Goal: Task Accomplishment & Management: Manage account settings

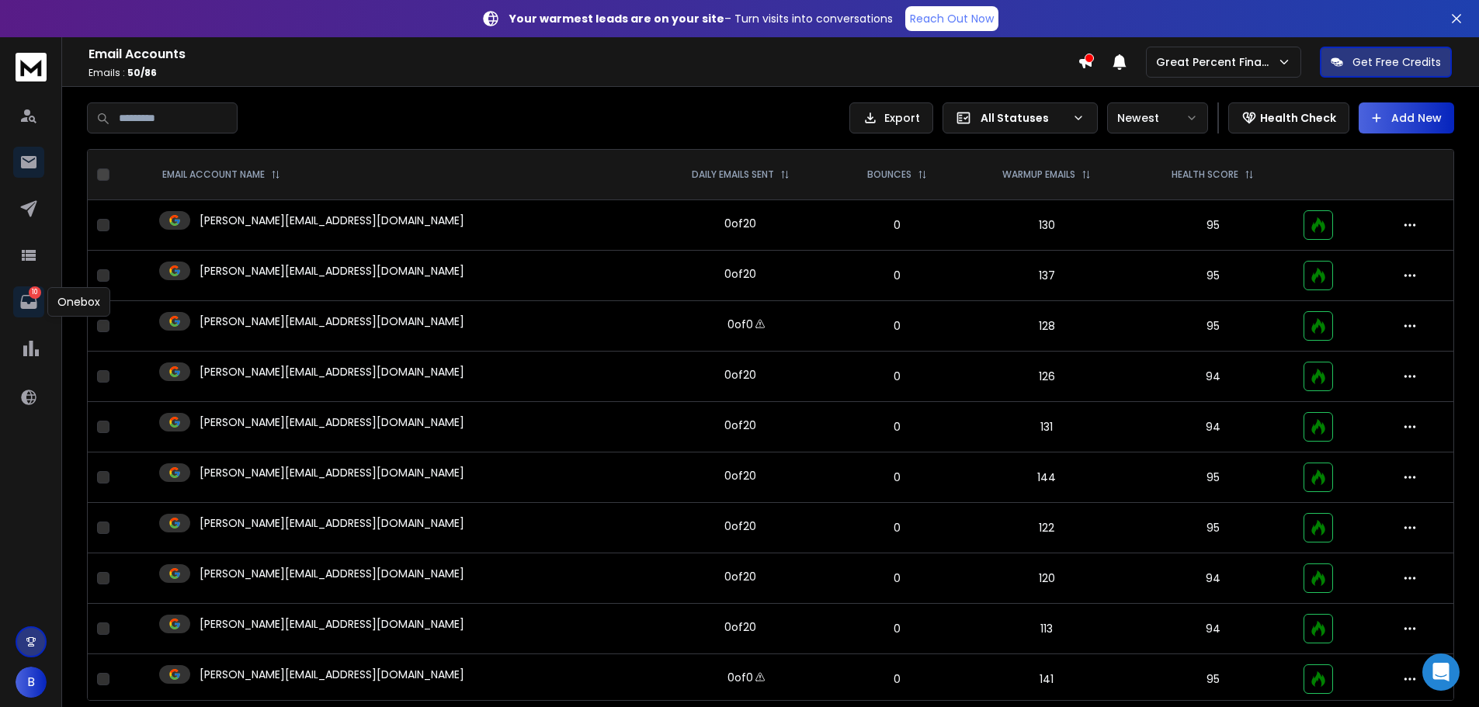
click at [30, 301] on icon at bounding box center [28, 302] width 19 height 19
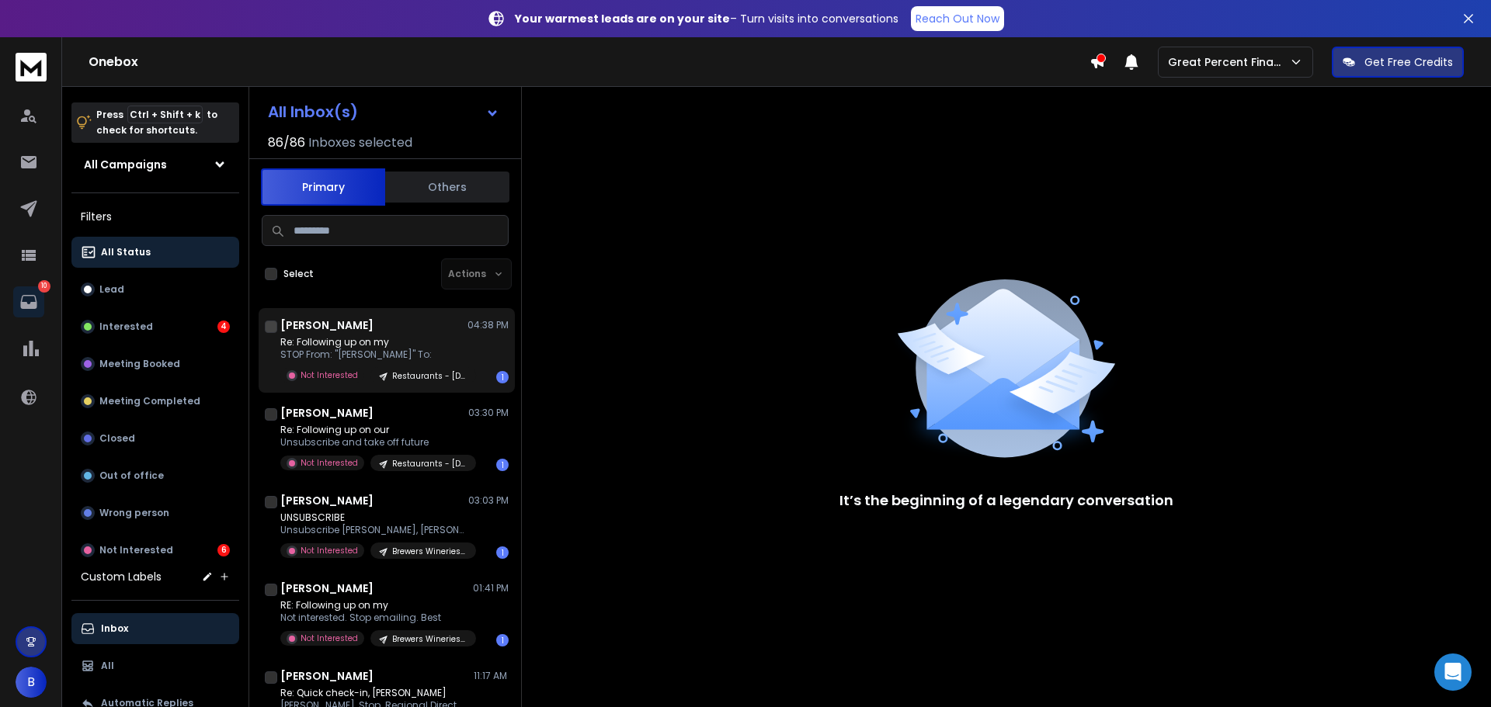
click at [411, 340] on p "Re: Following up on my" at bounding box center [373, 342] width 186 height 12
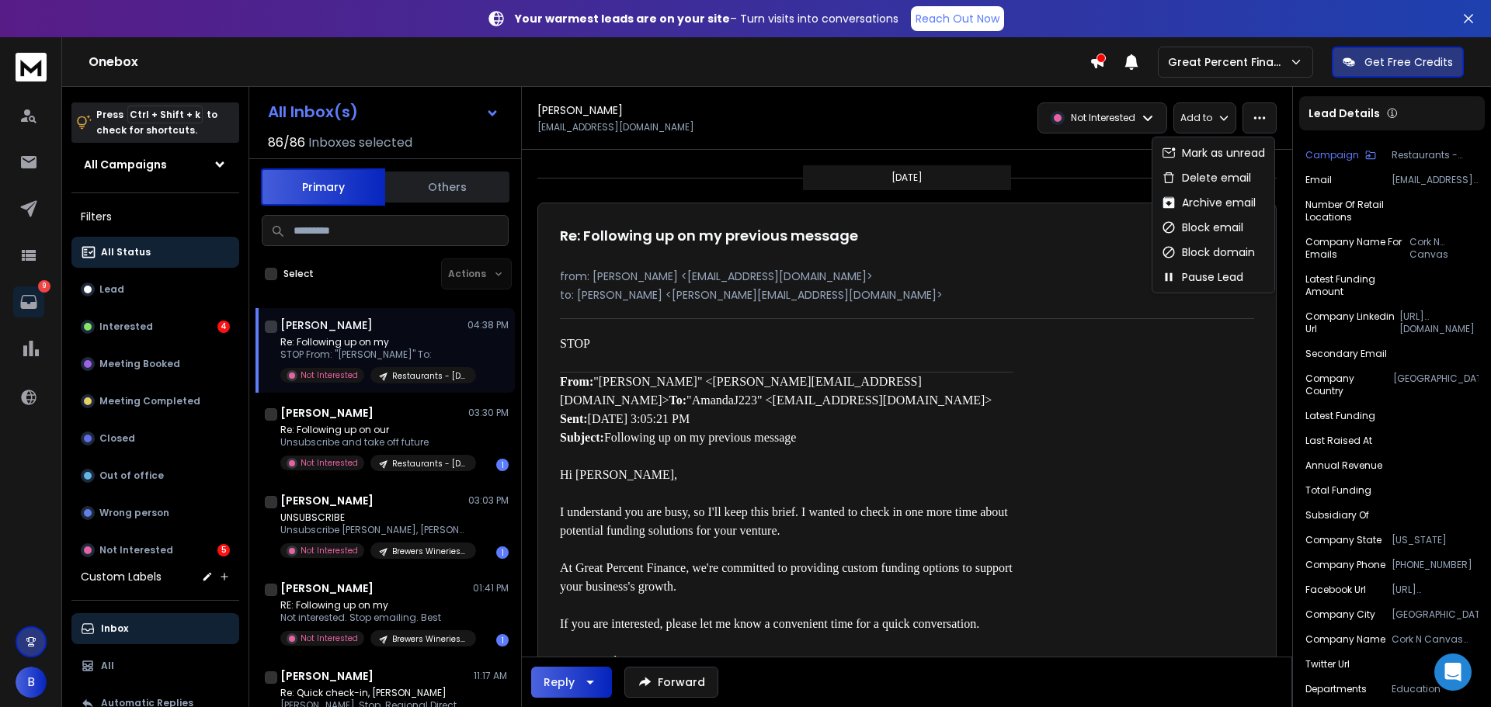
click at [1266, 118] on button "button" at bounding box center [1259, 117] width 34 height 31
click at [1215, 231] on div "Block email" at bounding box center [1203, 228] width 82 height 16
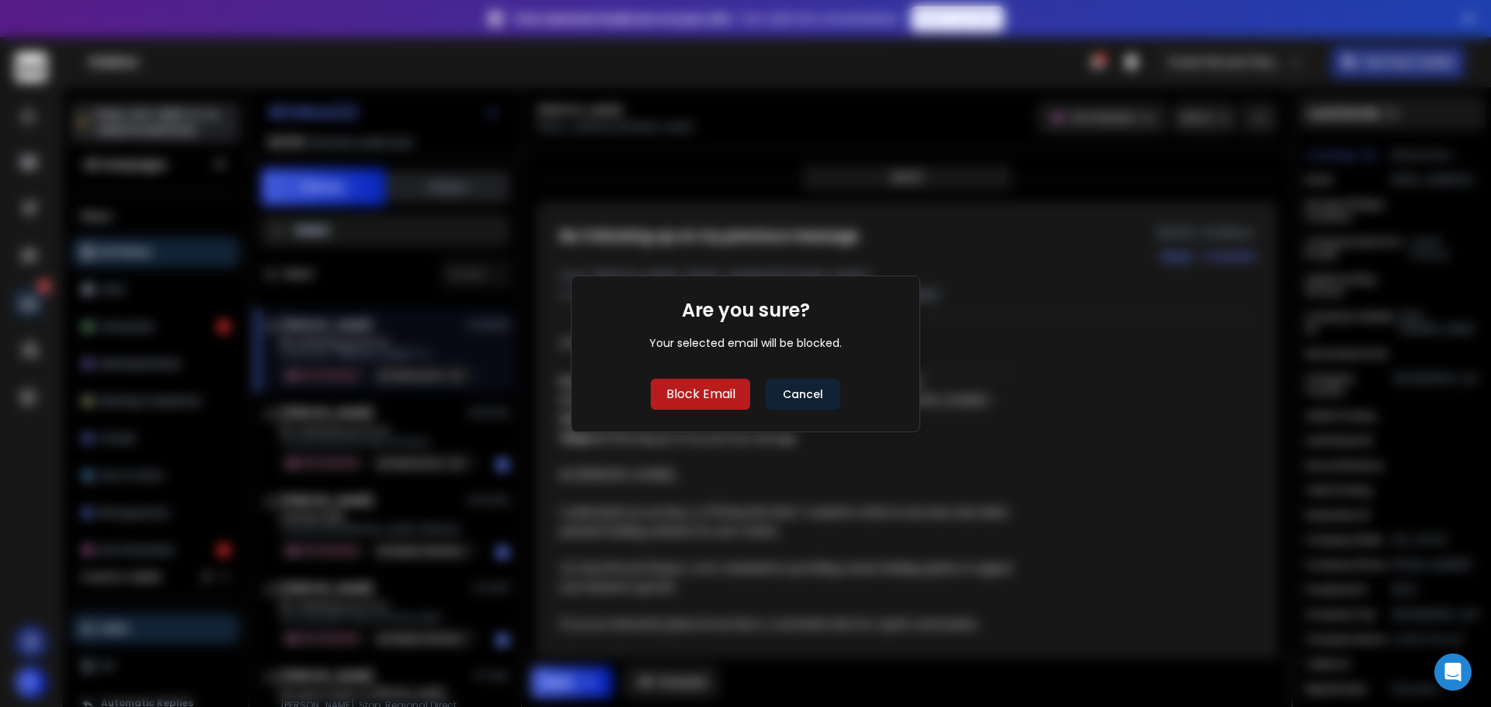
click at [705, 398] on button "Block Email" at bounding box center [700, 394] width 99 height 31
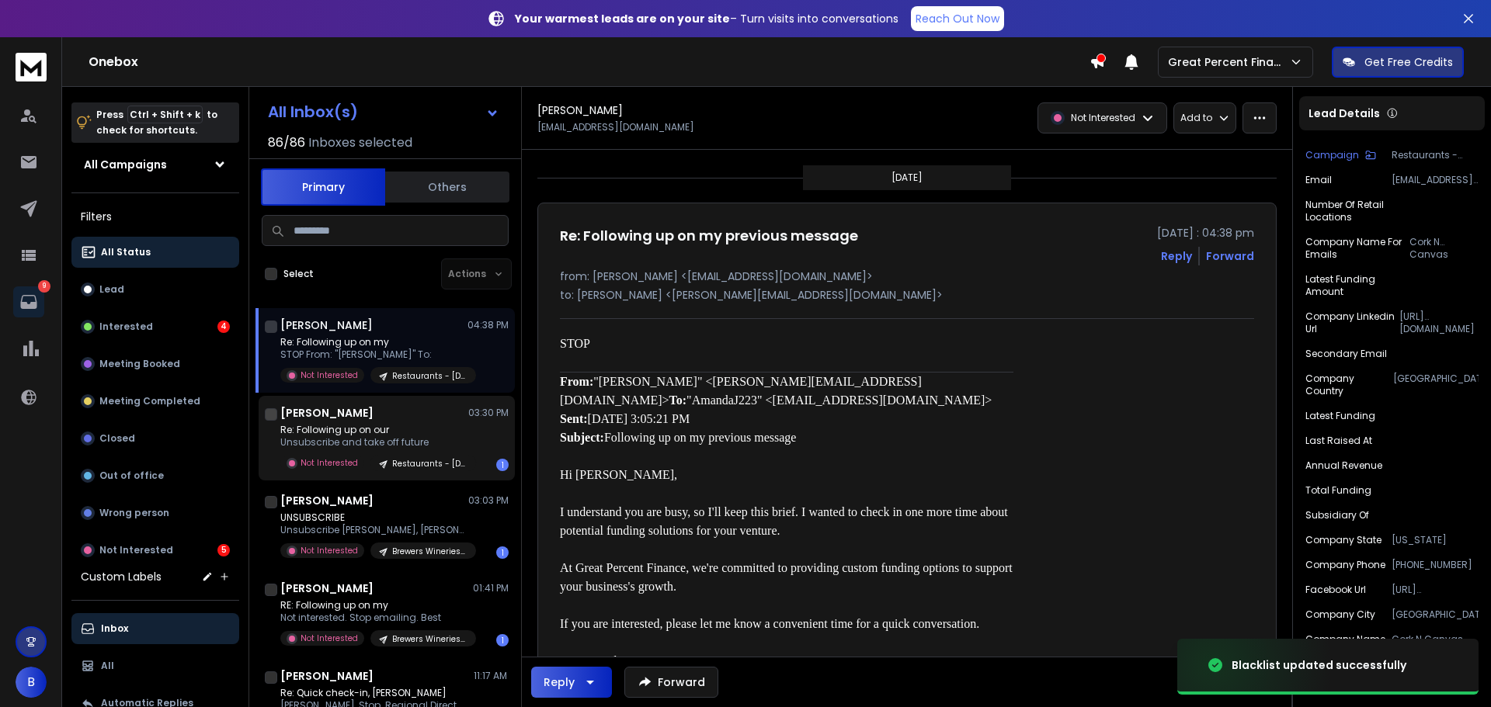
click at [398, 431] on p "Re: Following up on our" at bounding box center [373, 430] width 186 height 12
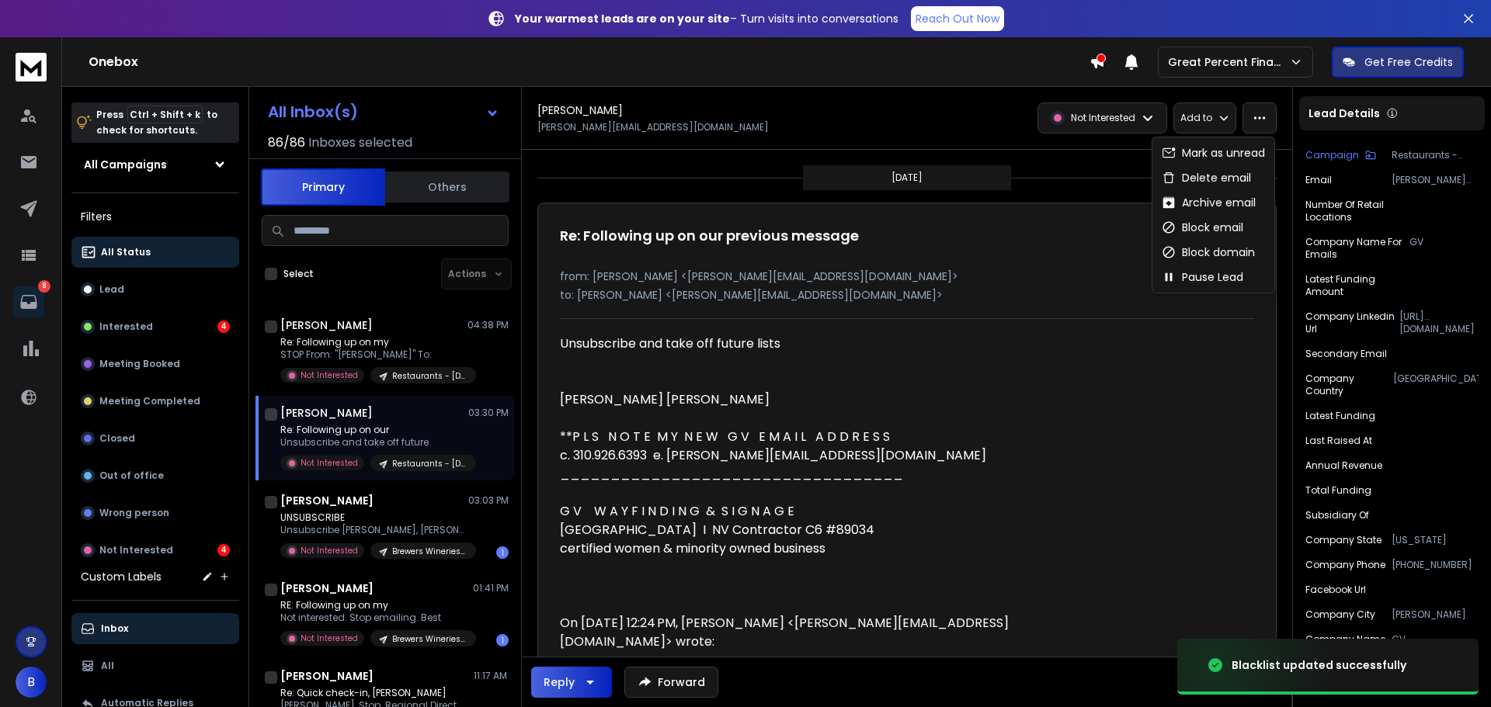
click at [1259, 114] on icon "button" at bounding box center [1259, 118] width 14 height 14
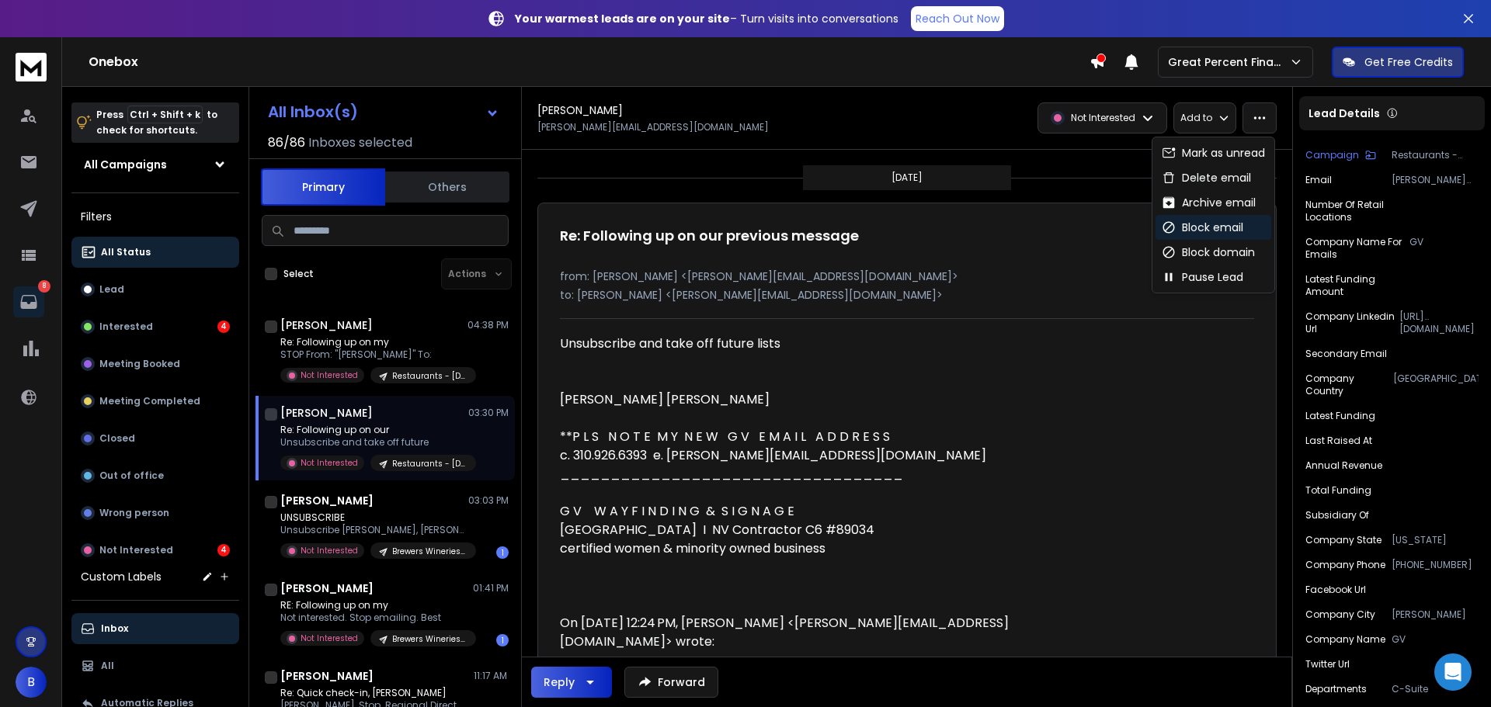
click at [1188, 230] on div "Block email" at bounding box center [1203, 228] width 82 height 16
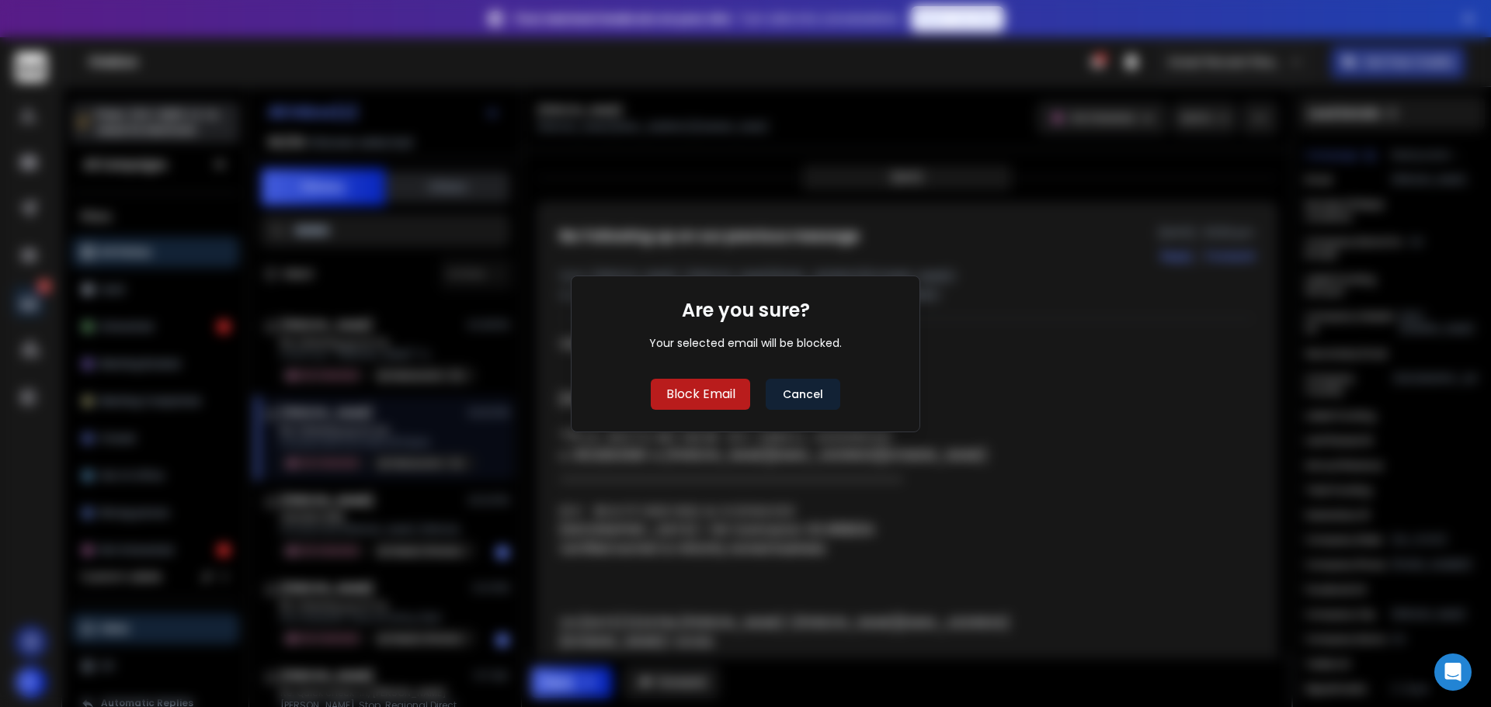
click at [688, 398] on button "Block Email" at bounding box center [700, 394] width 99 height 31
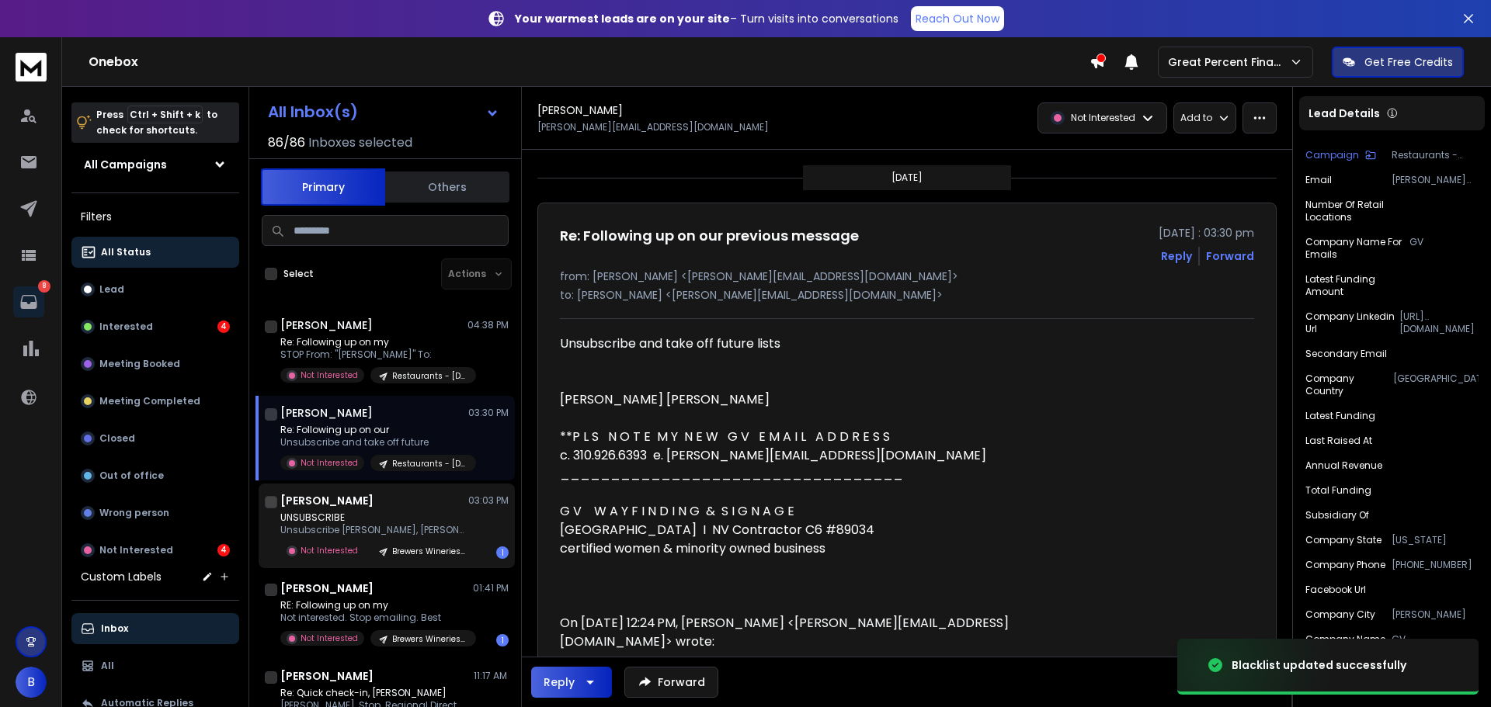
click at [339, 505] on h1 "[PERSON_NAME]" at bounding box center [326, 501] width 93 height 16
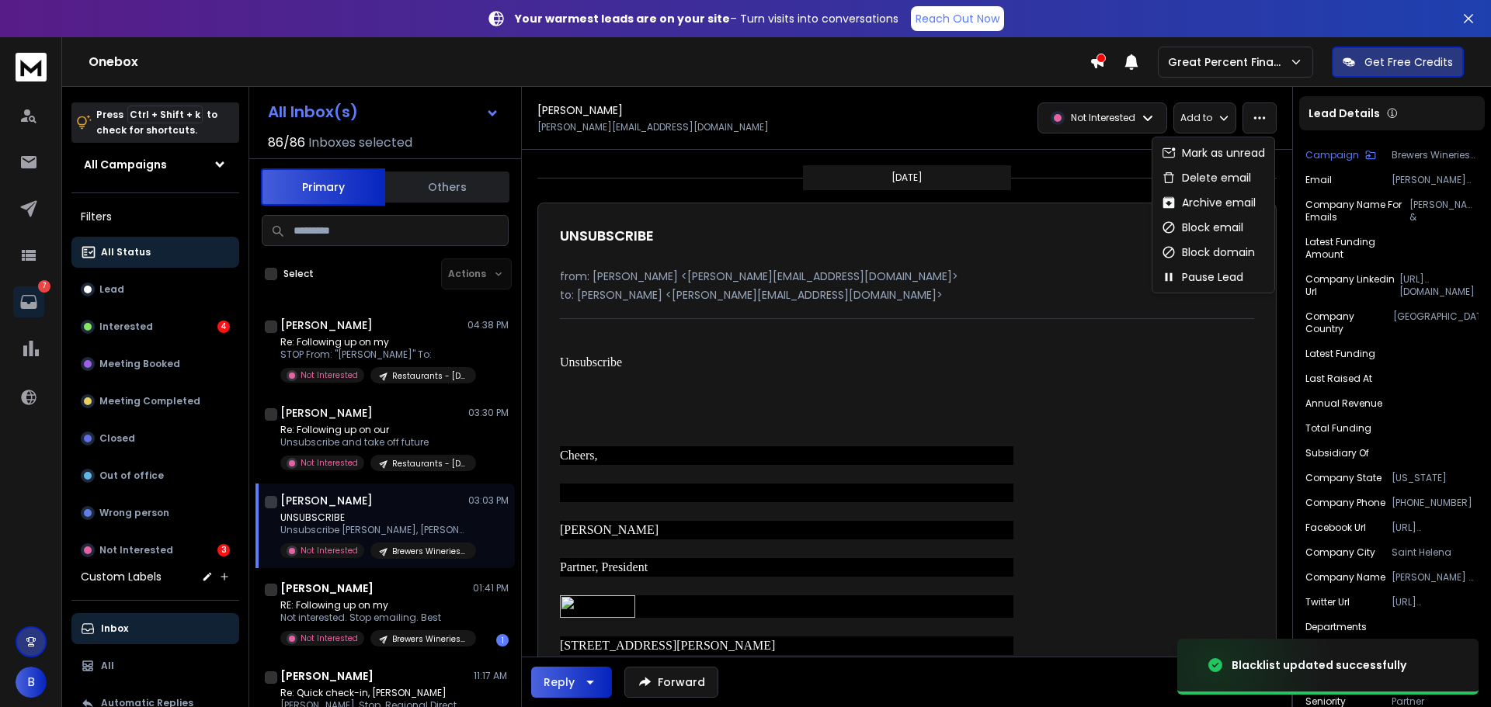
click at [1263, 127] on button "button" at bounding box center [1259, 117] width 34 height 31
click at [1181, 219] on div "Block email" at bounding box center [1213, 227] width 116 height 25
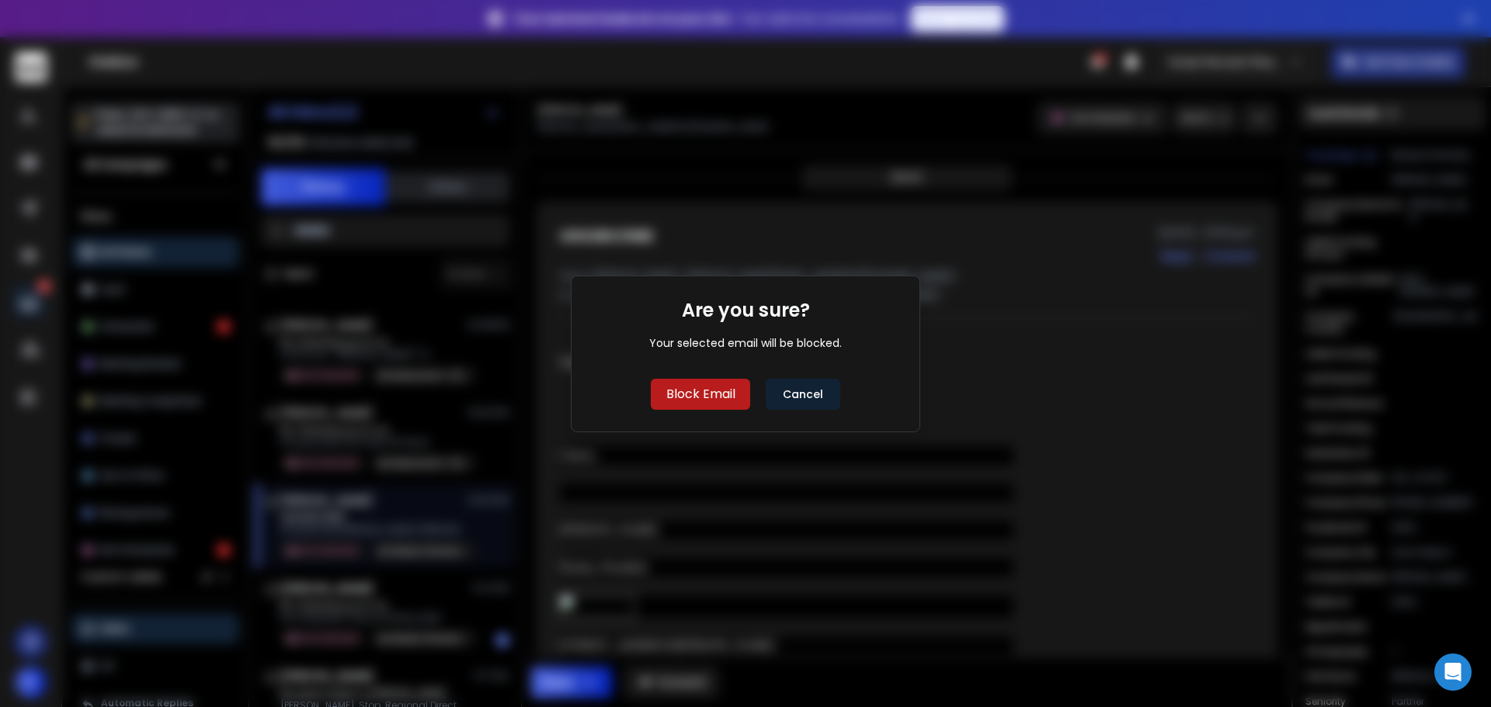
click at [693, 400] on button "Block Email" at bounding box center [700, 394] width 99 height 31
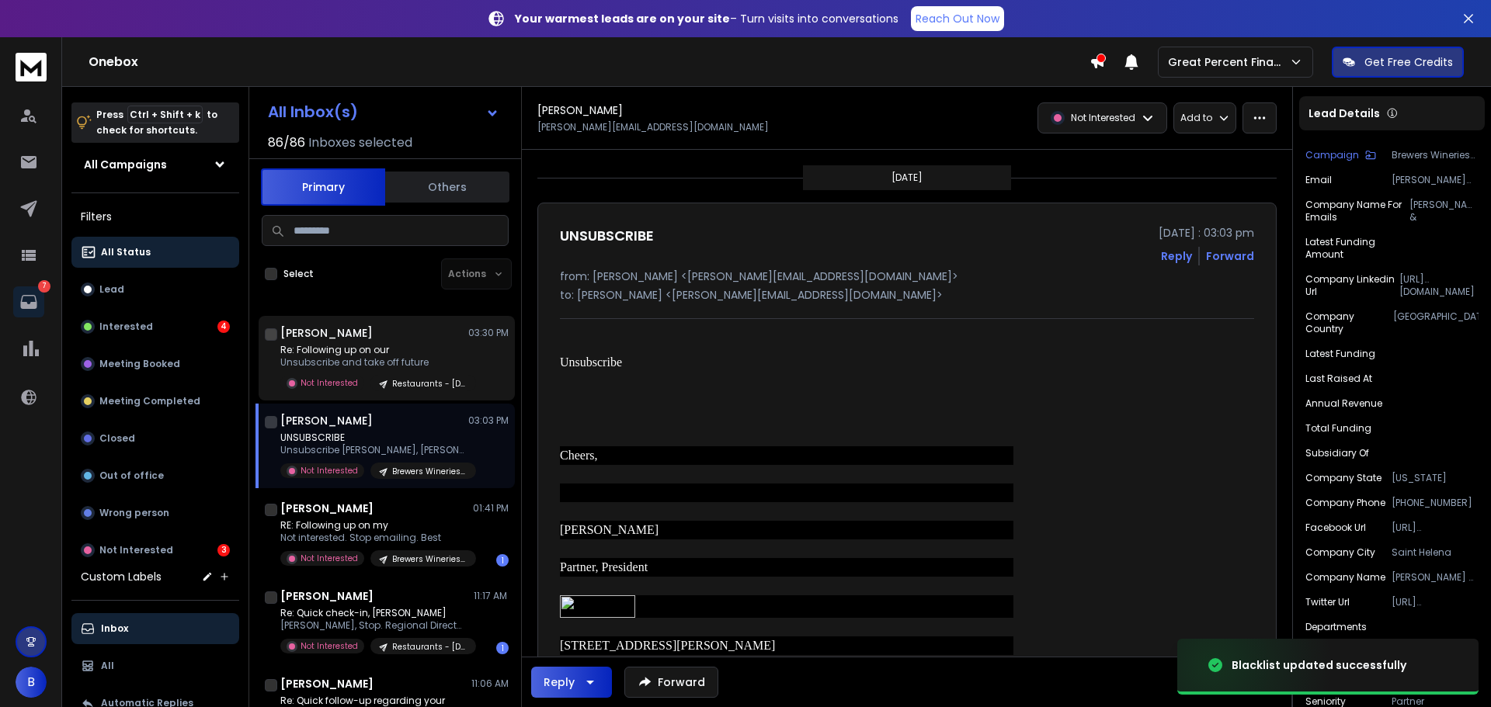
scroll to position [155, 0]
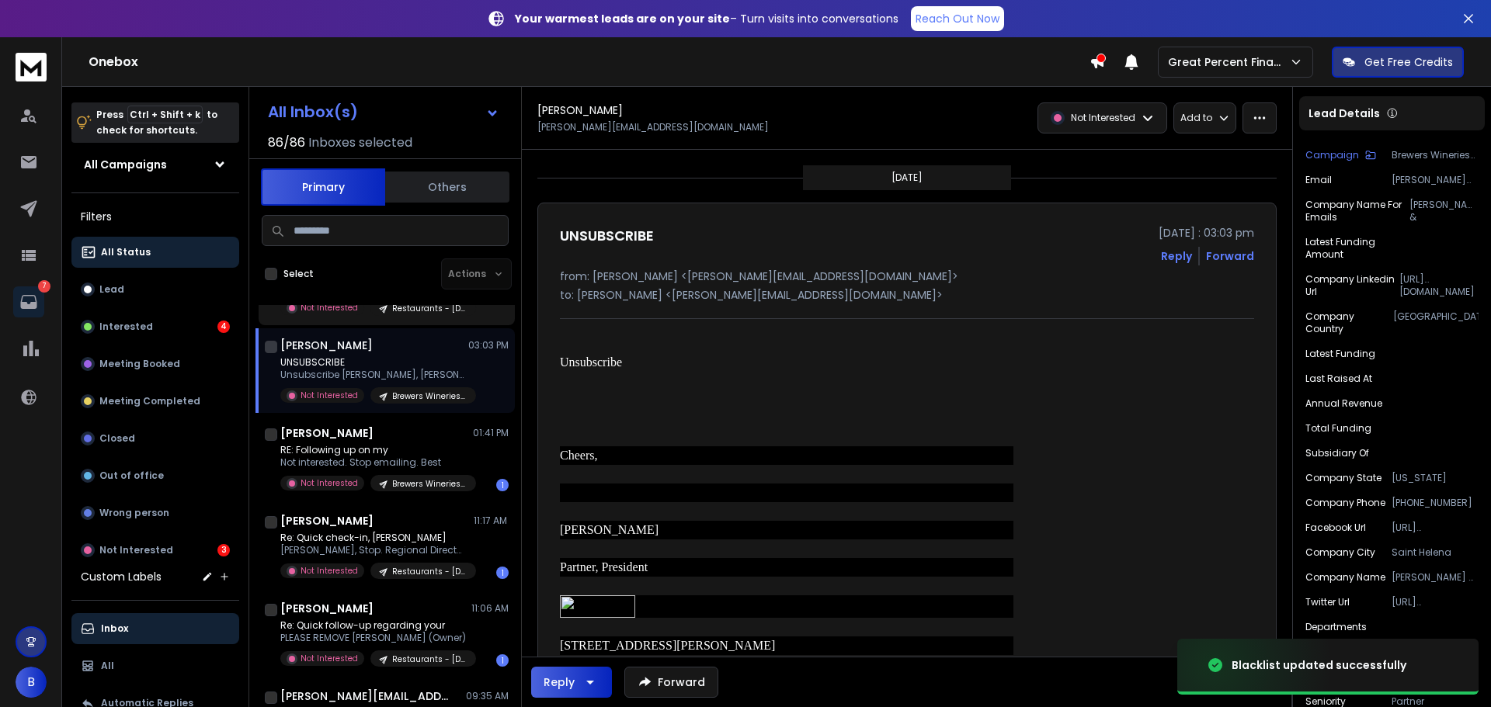
click at [388, 430] on div "[PERSON_NAME] 01:41 PM" at bounding box center [394, 434] width 228 height 16
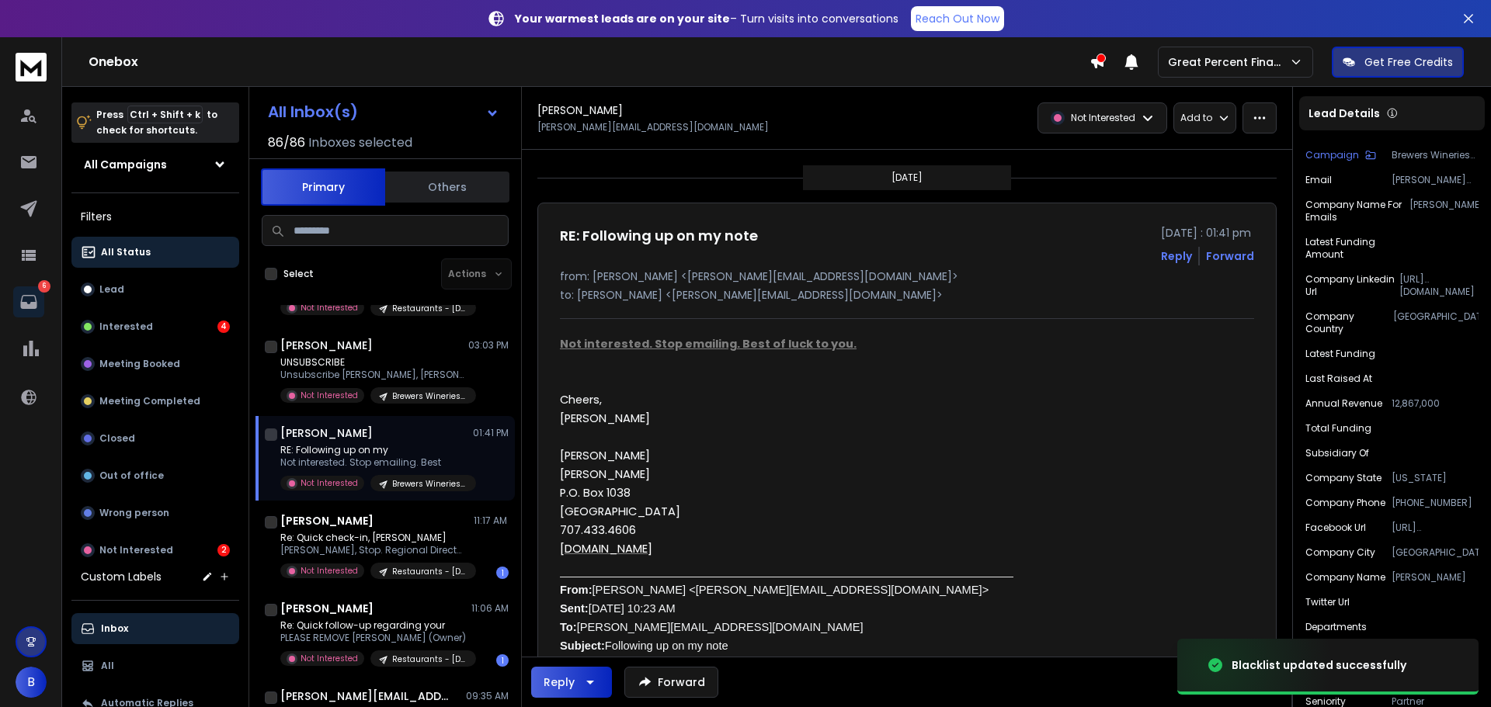
click at [1256, 116] on icon "button" at bounding box center [1259, 118] width 14 height 14
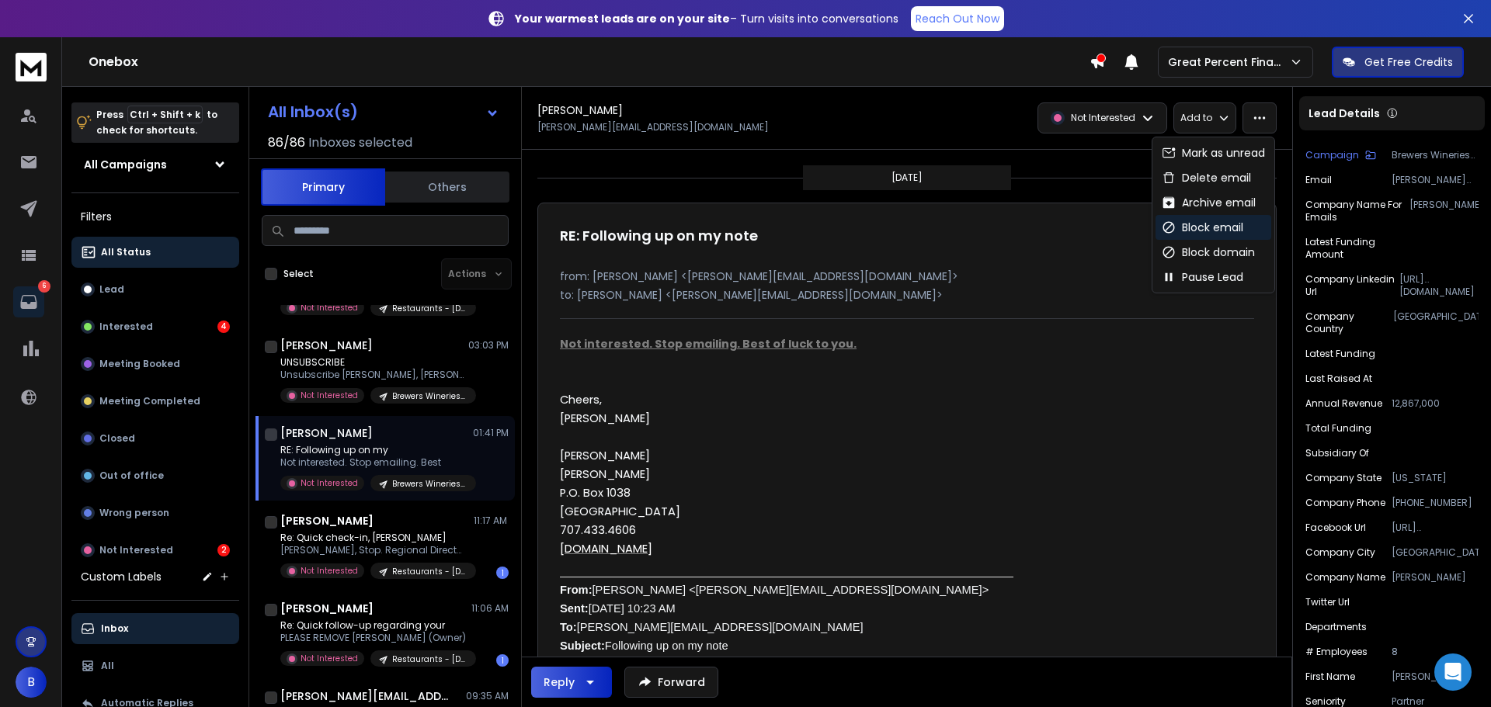
click at [1197, 230] on div "Block email" at bounding box center [1203, 228] width 82 height 16
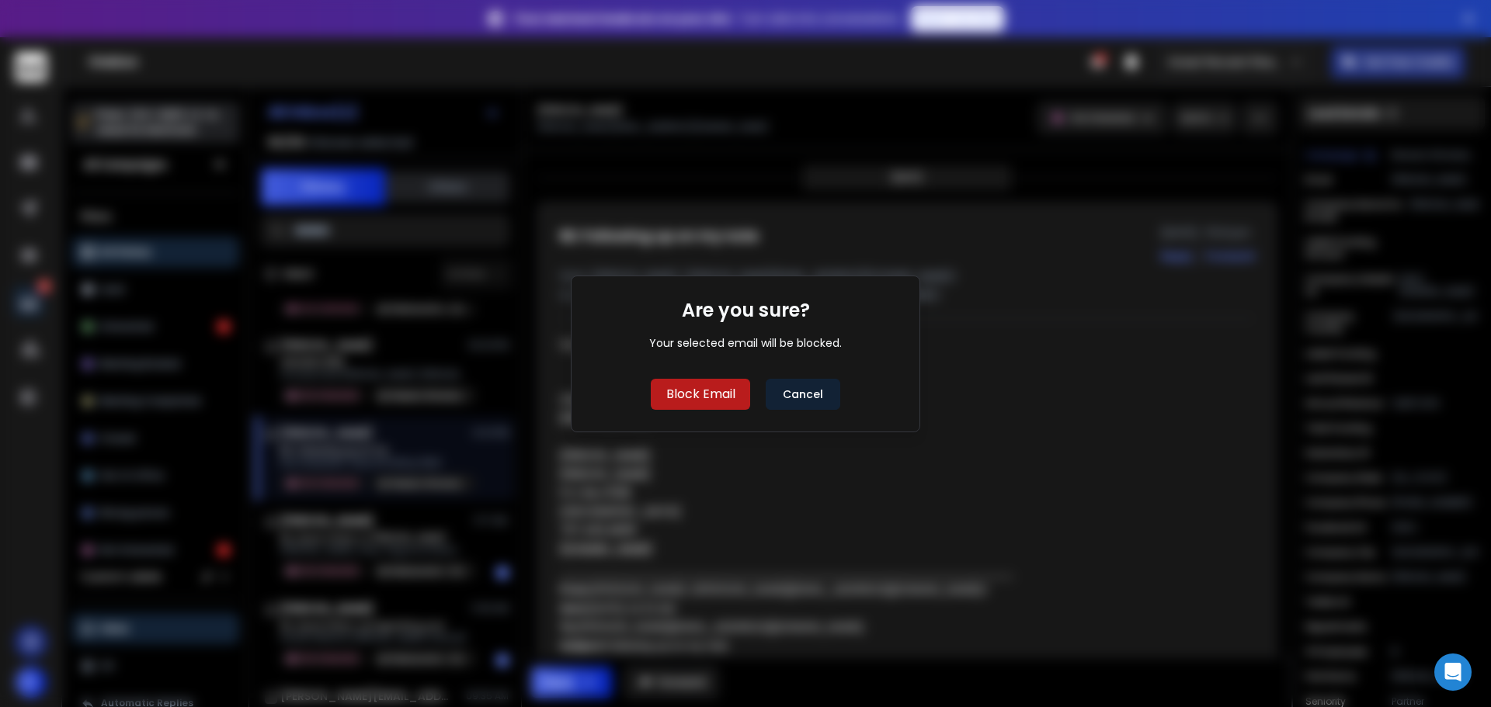
click at [674, 386] on button "Block Email" at bounding box center [700, 394] width 99 height 31
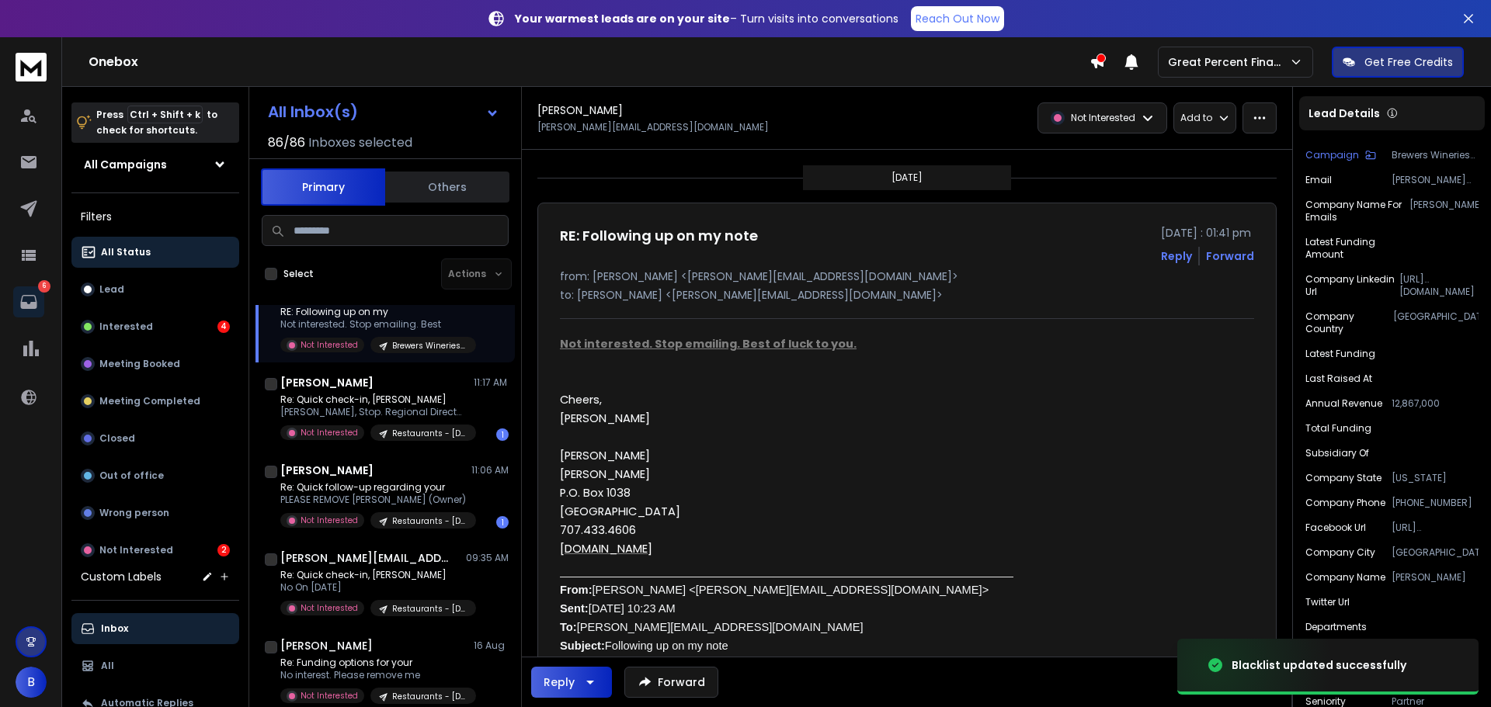
scroll to position [311, 0]
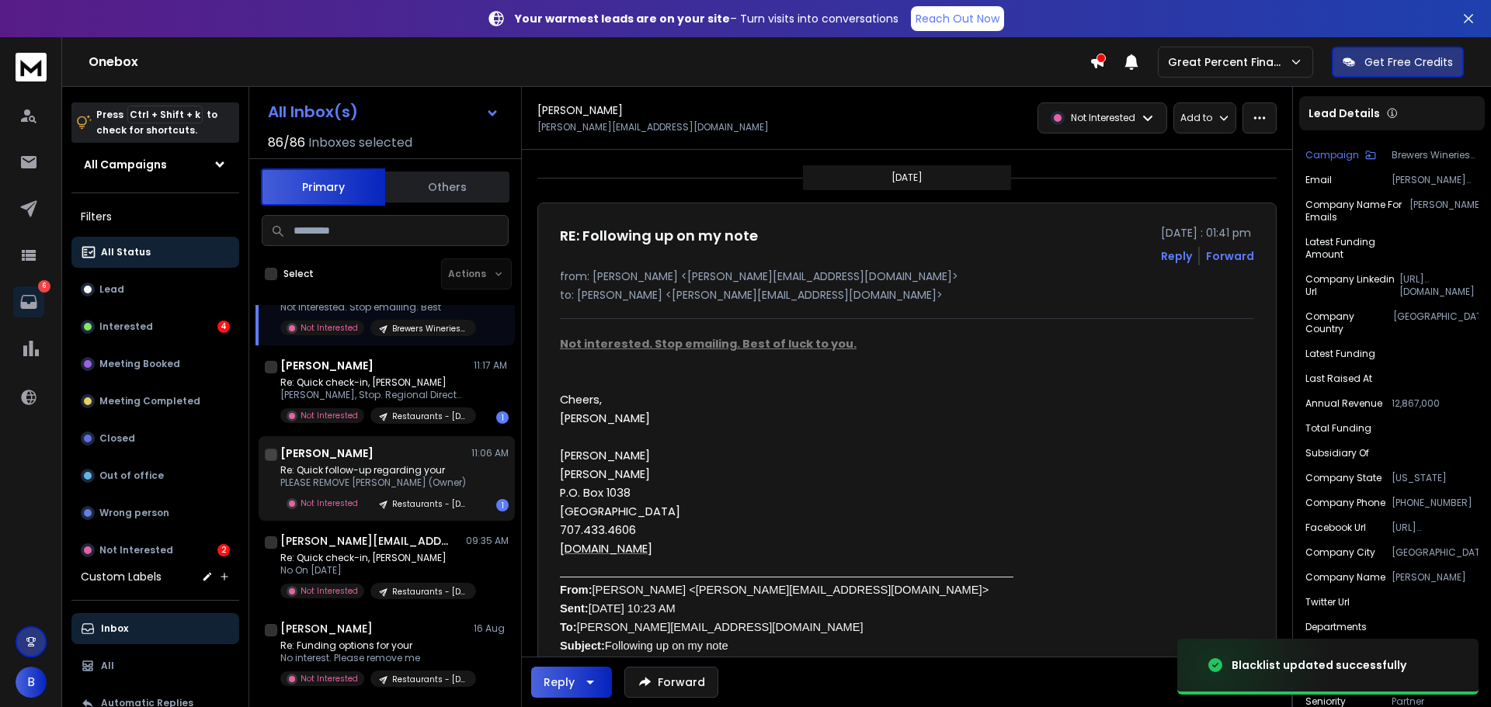
click at [384, 458] on div "[PERSON_NAME] 11:06 AM" at bounding box center [394, 454] width 228 height 16
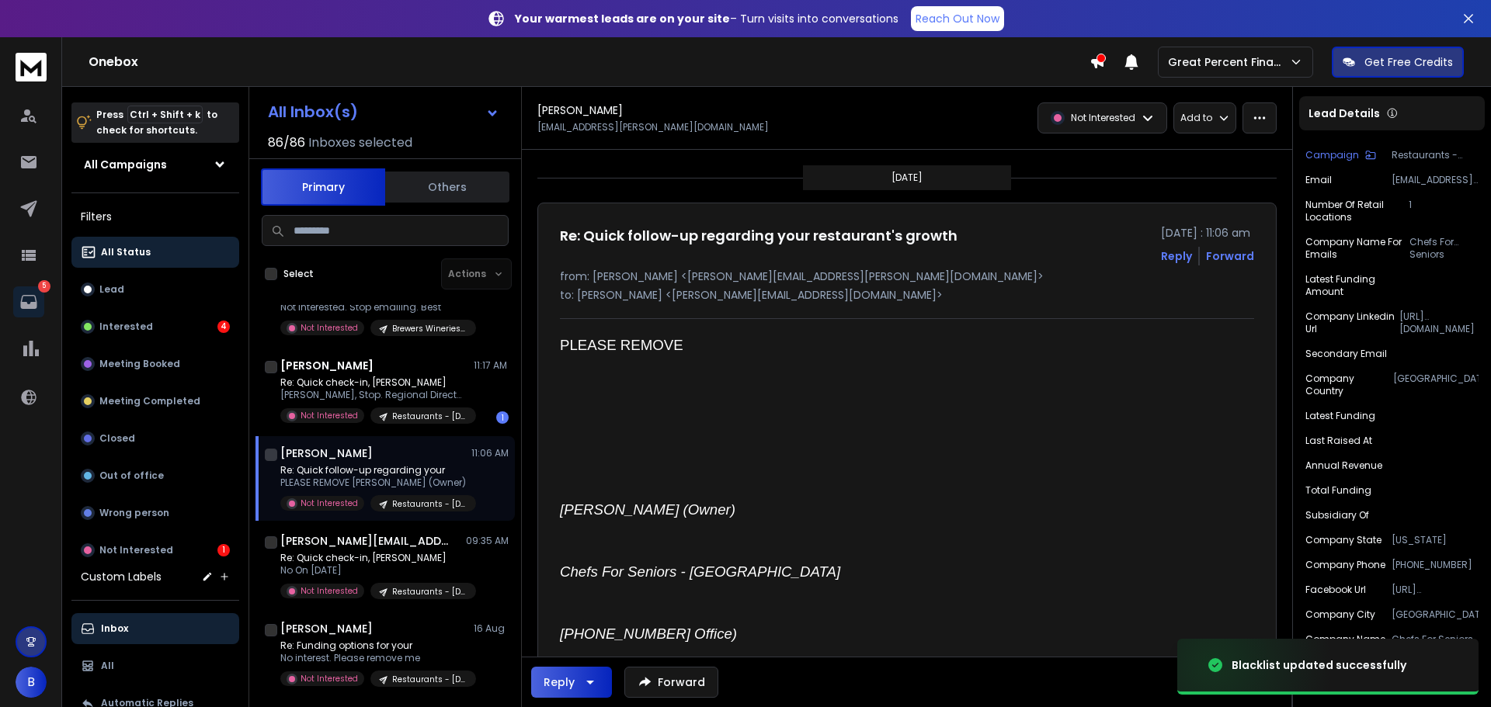
click at [1255, 112] on icon "button" at bounding box center [1259, 118] width 14 height 14
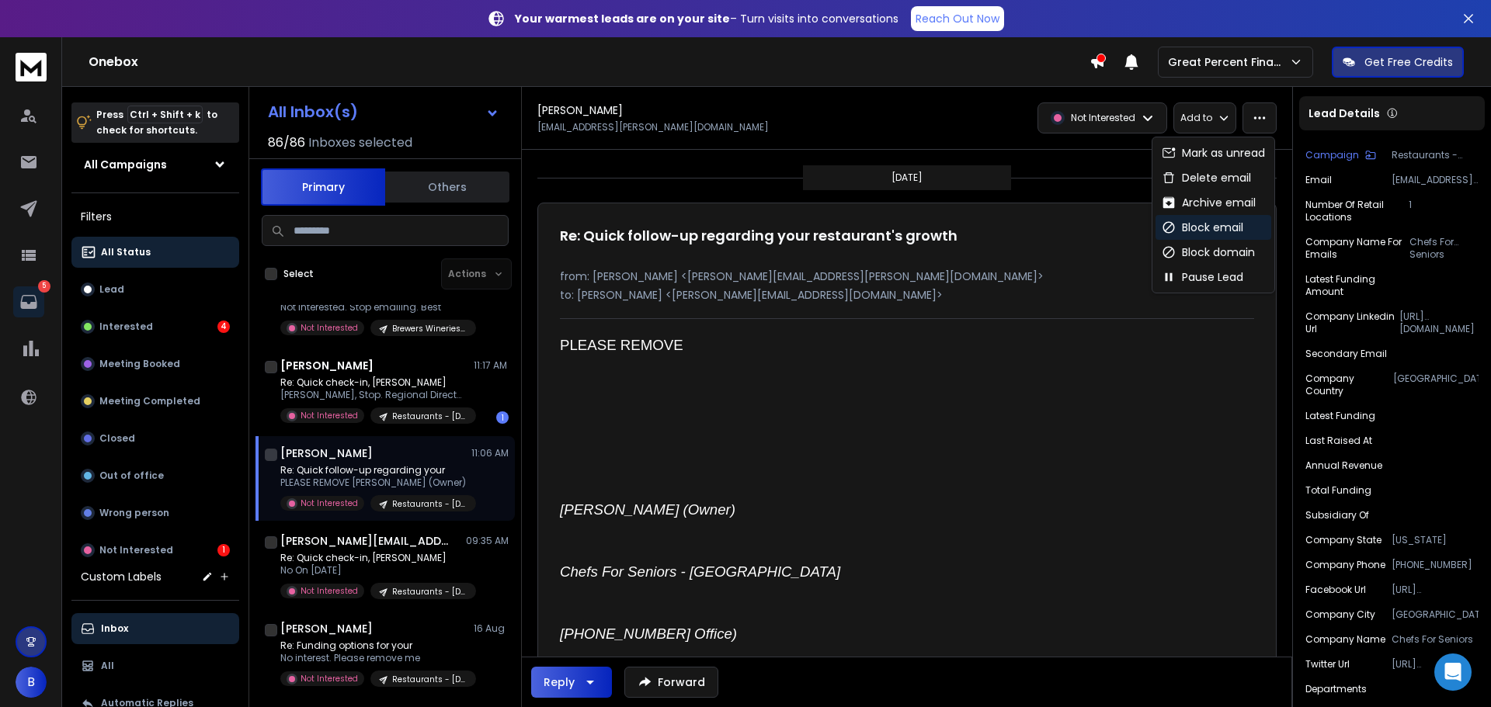
click at [1202, 226] on div "Block email" at bounding box center [1203, 228] width 82 height 16
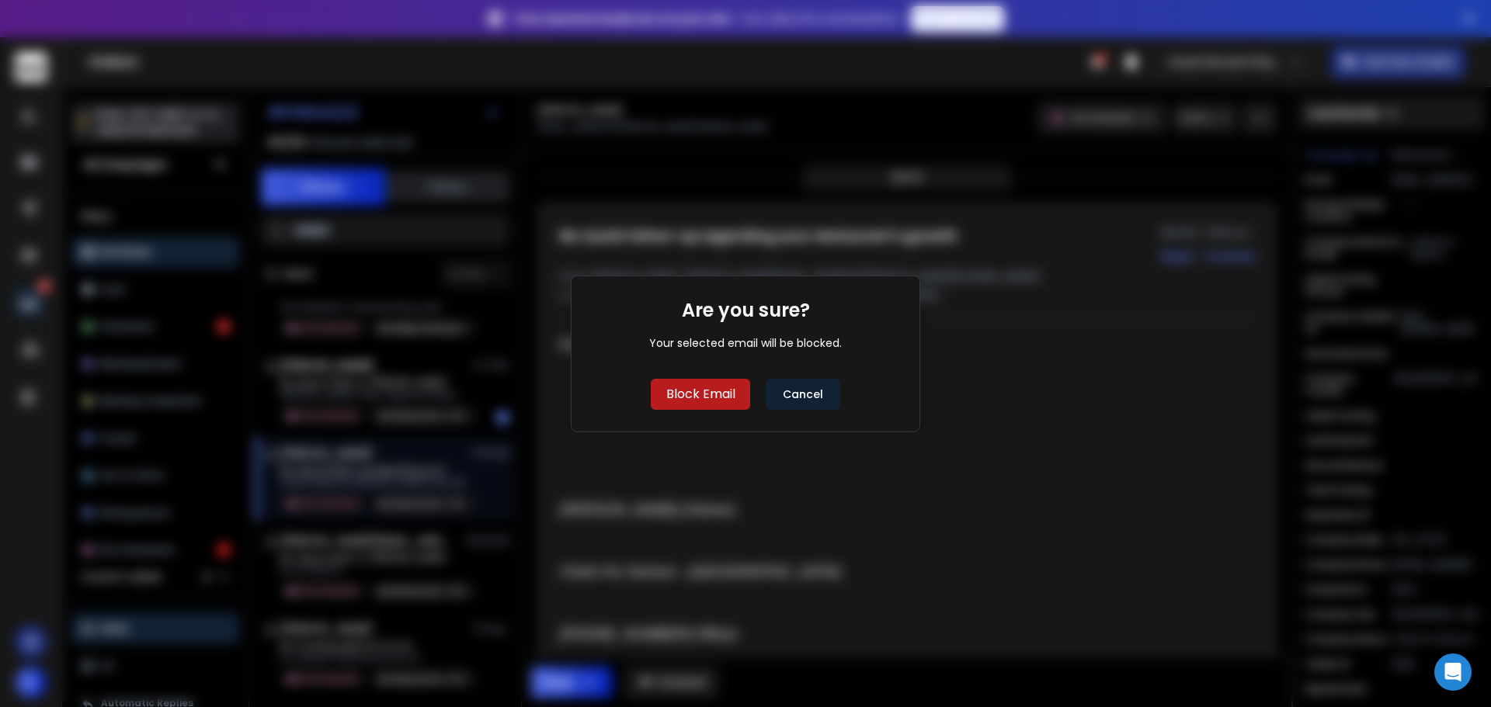
click at [714, 391] on button "Block Email" at bounding box center [700, 394] width 99 height 31
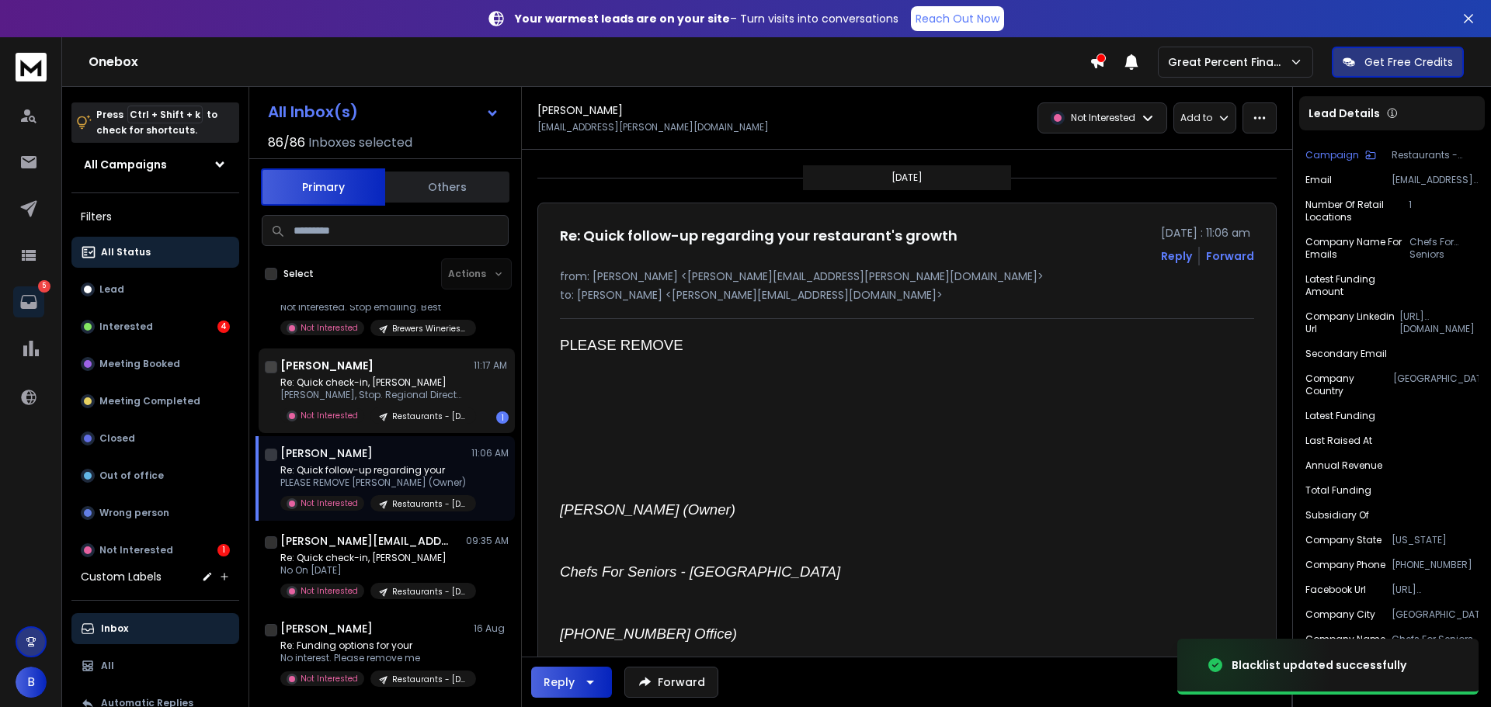
click at [363, 387] on p "Re: Quick check-in, [PERSON_NAME]" at bounding box center [373, 383] width 186 height 12
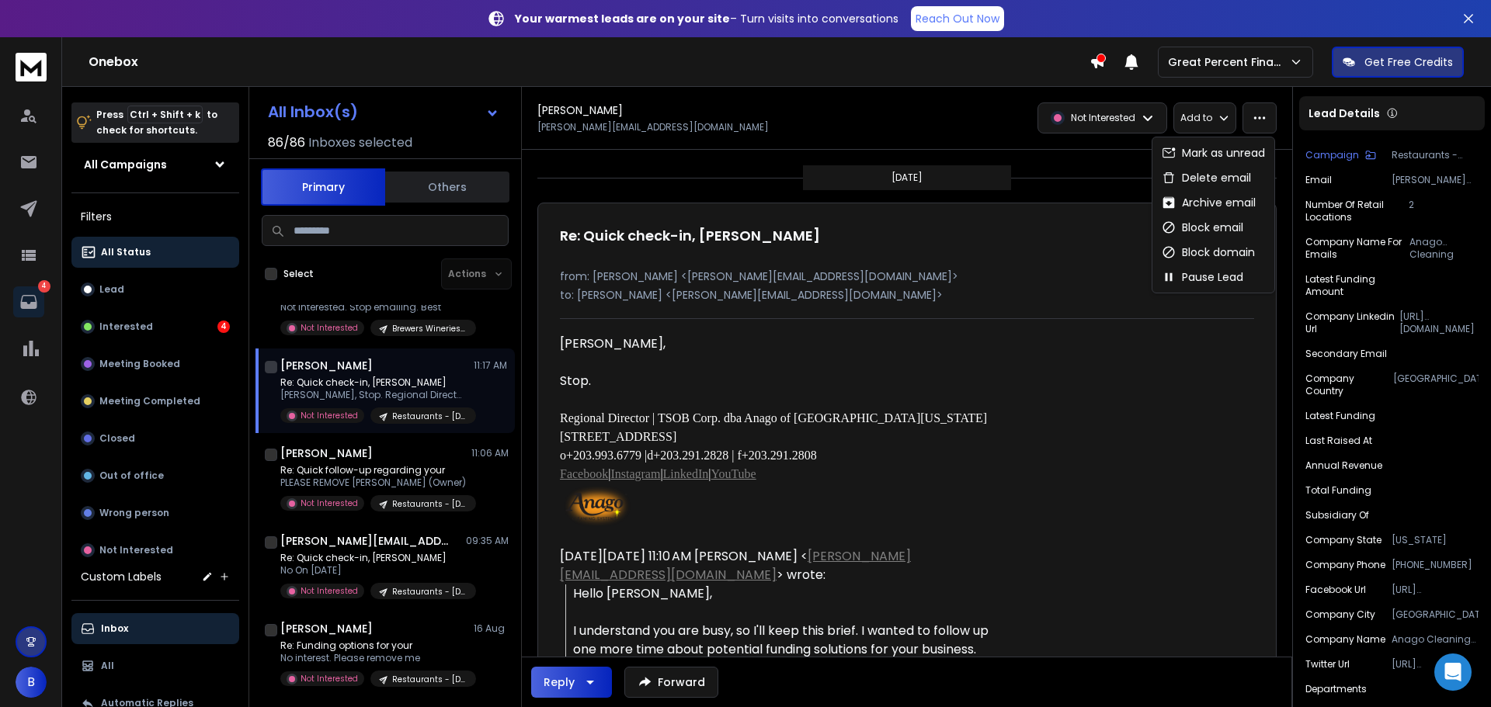
click at [1264, 113] on icon "button" at bounding box center [1259, 118] width 14 height 14
click at [1213, 232] on div "Block email" at bounding box center [1203, 228] width 82 height 16
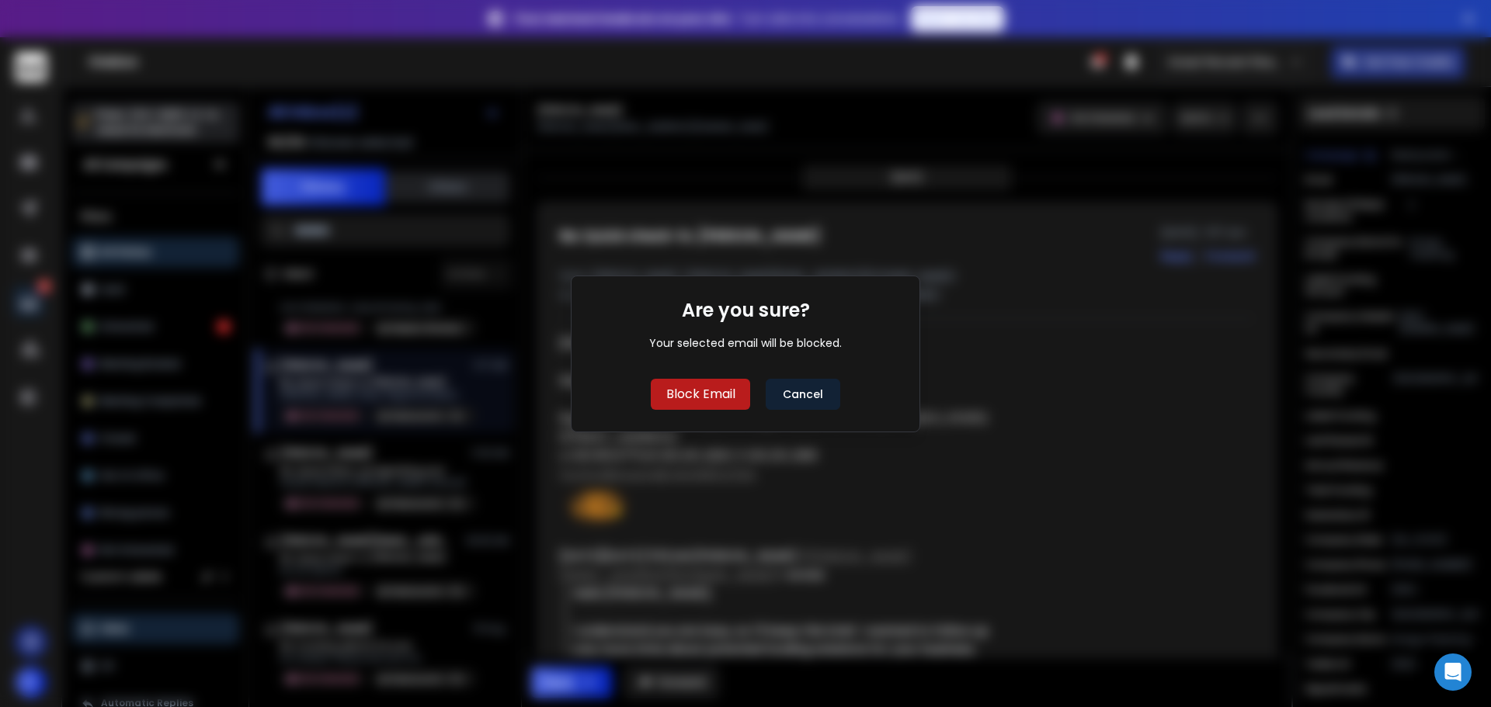
click at [679, 395] on button "Block Email" at bounding box center [700, 394] width 99 height 31
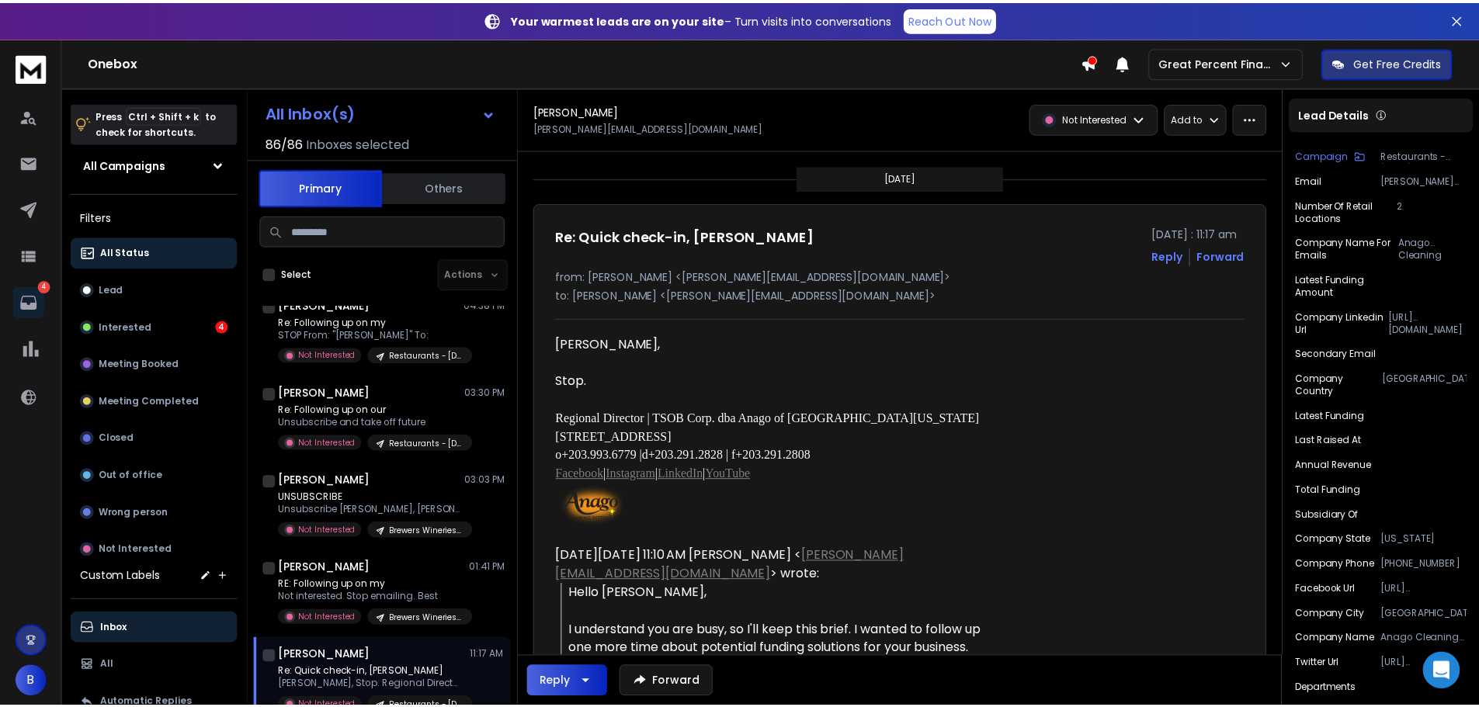
scroll to position [0, 0]
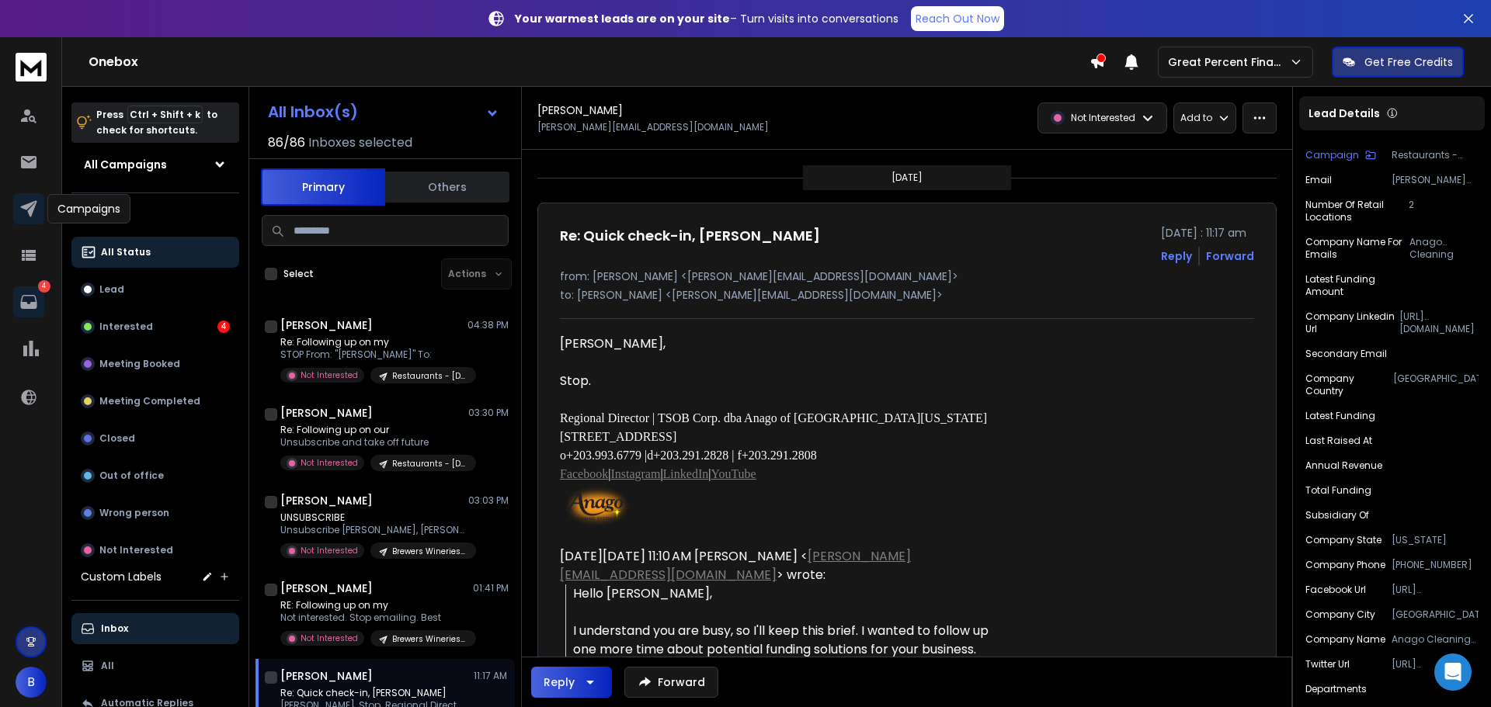
click at [23, 208] on icon at bounding box center [28, 208] width 16 height 16
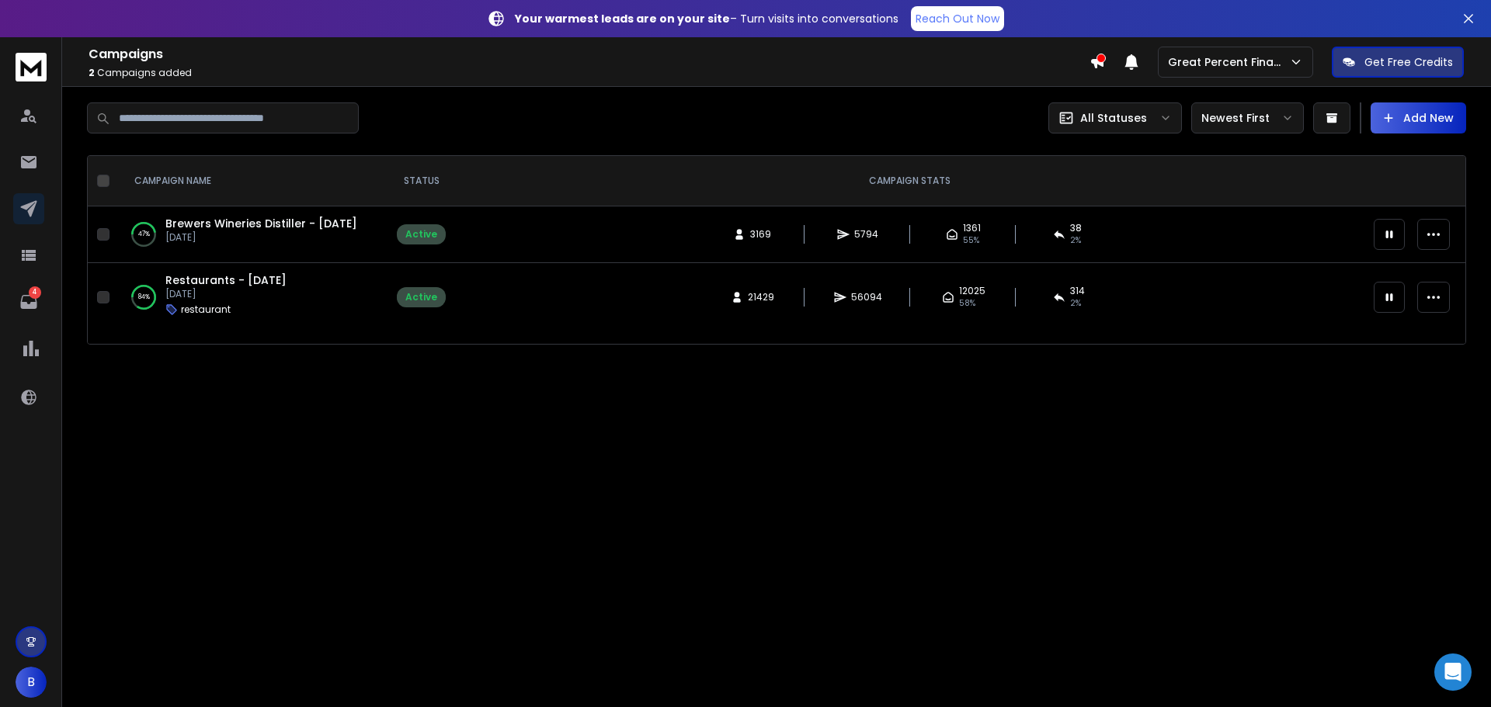
click at [223, 280] on span "Restaurants - [DATE]" at bounding box center [225, 281] width 121 height 16
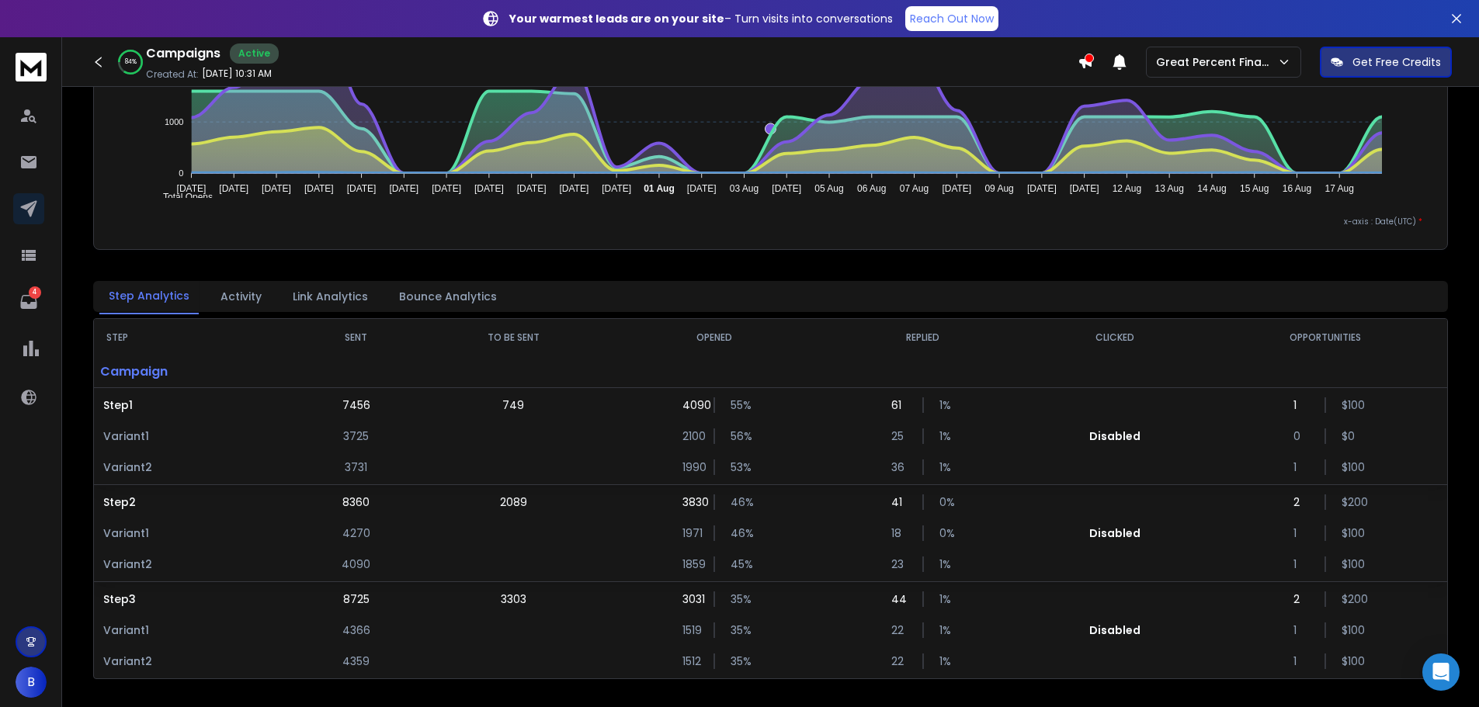
scroll to position [60, 0]
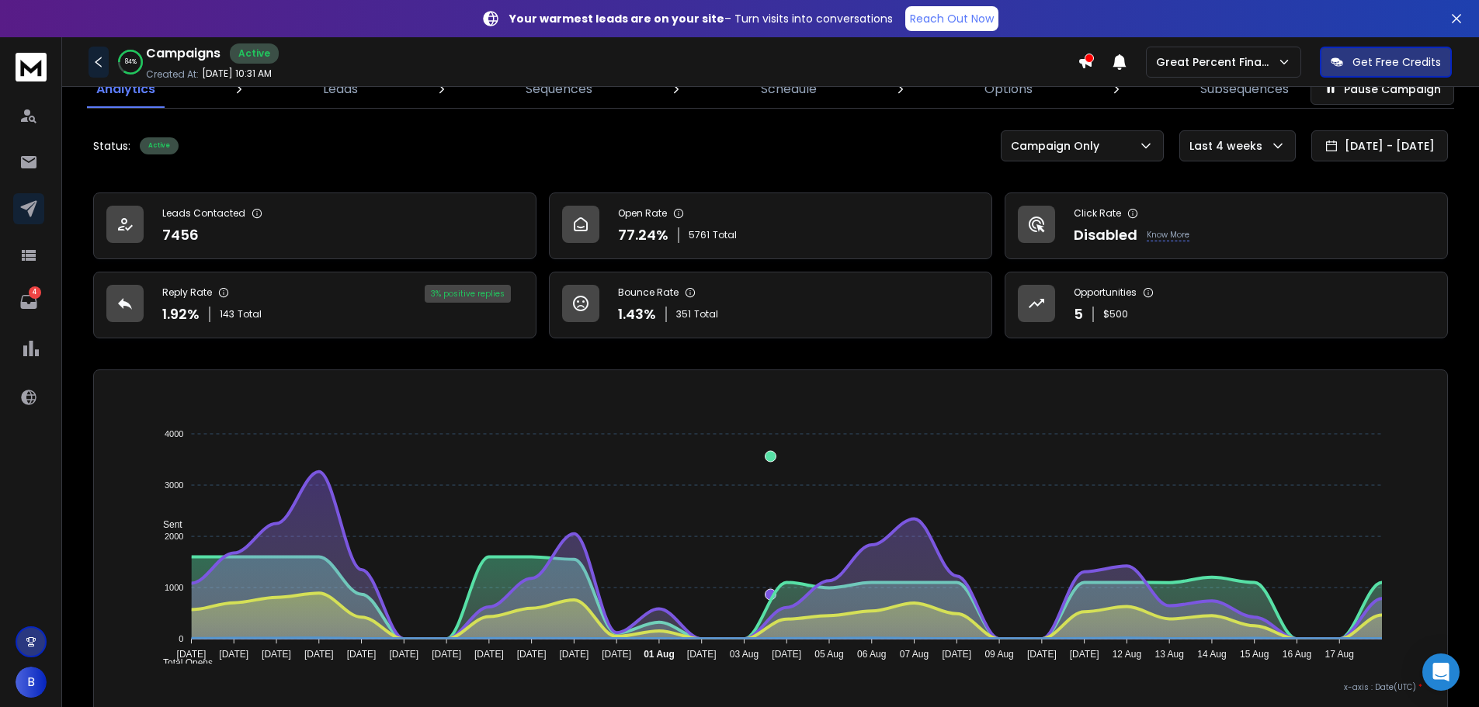
click at [100, 64] on icon at bounding box center [99, 62] width 14 height 14
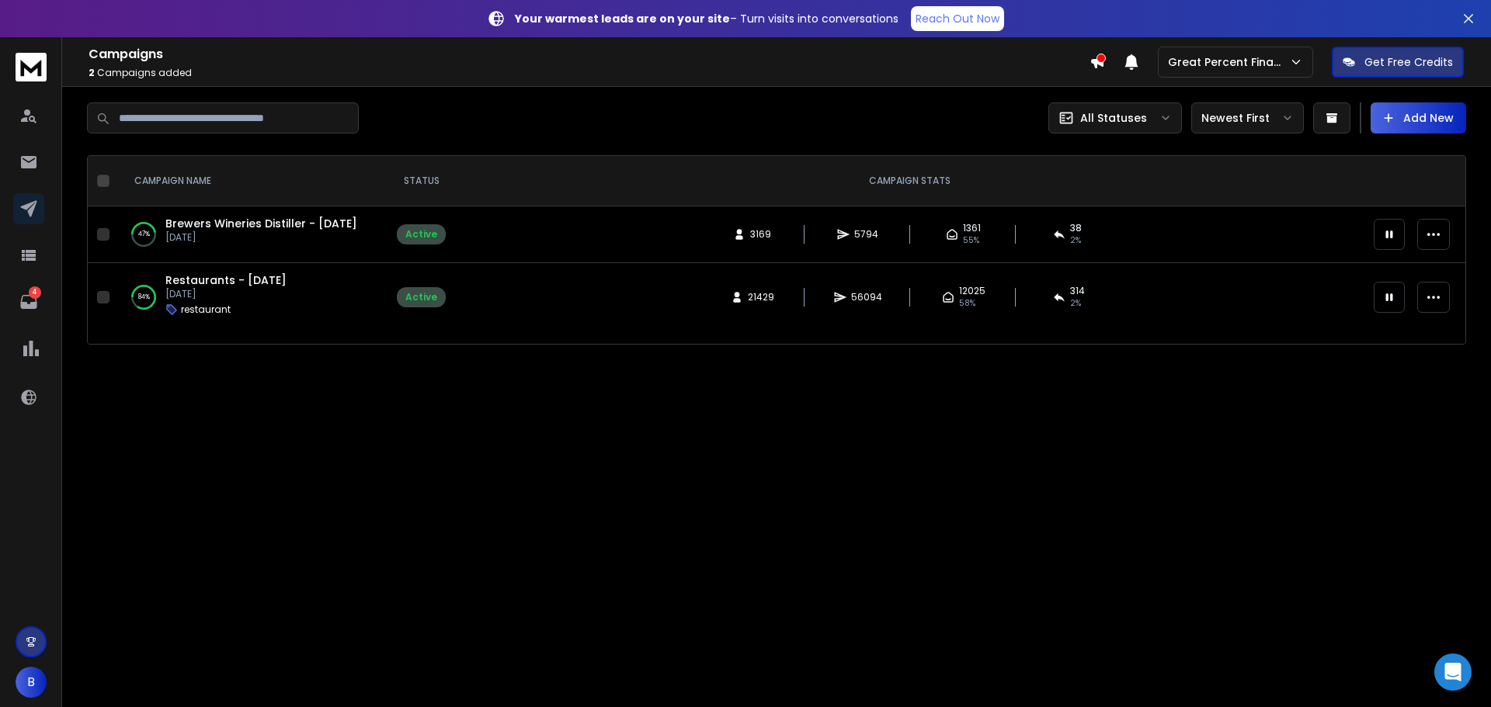
click at [244, 224] on span "Brewers Wineries Distiller - [DATE]" at bounding box center [261, 224] width 192 height 16
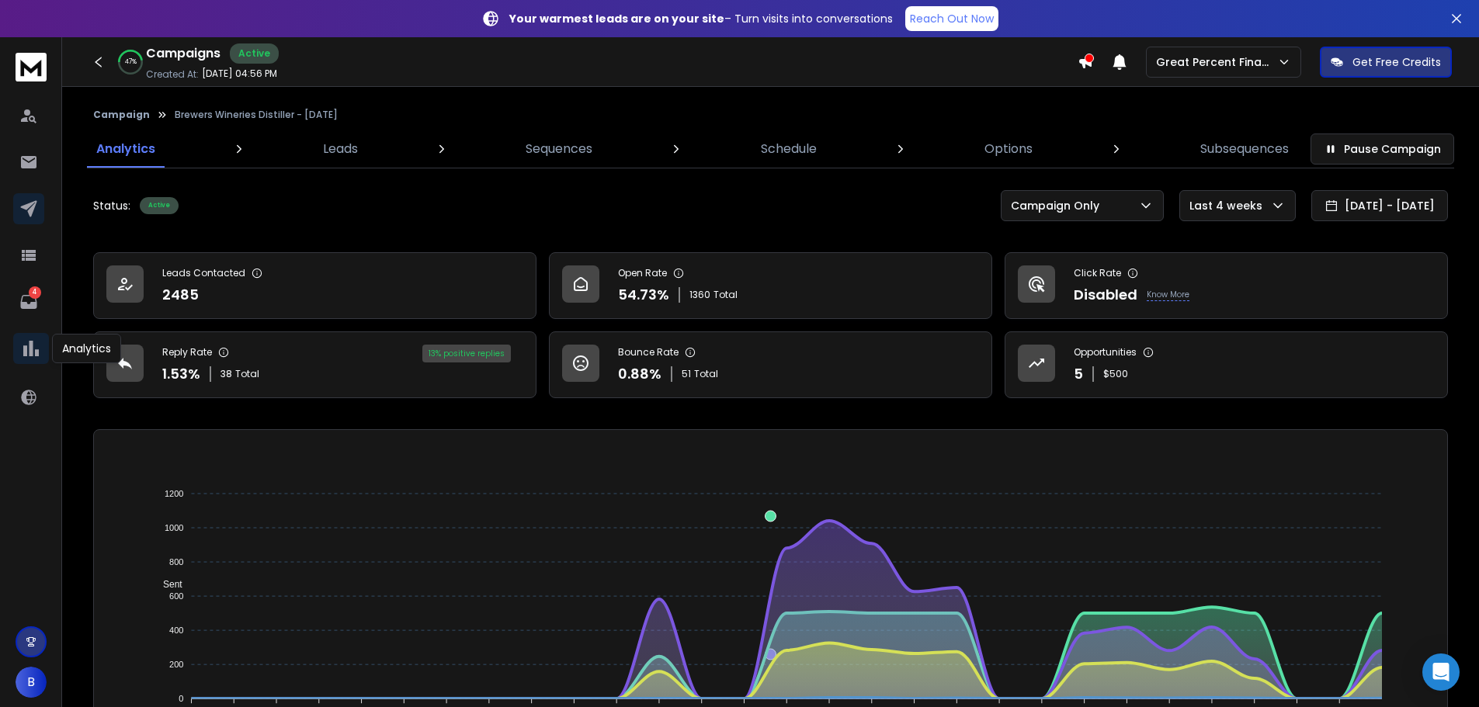
click at [36, 347] on icon at bounding box center [30, 348] width 23 height 23
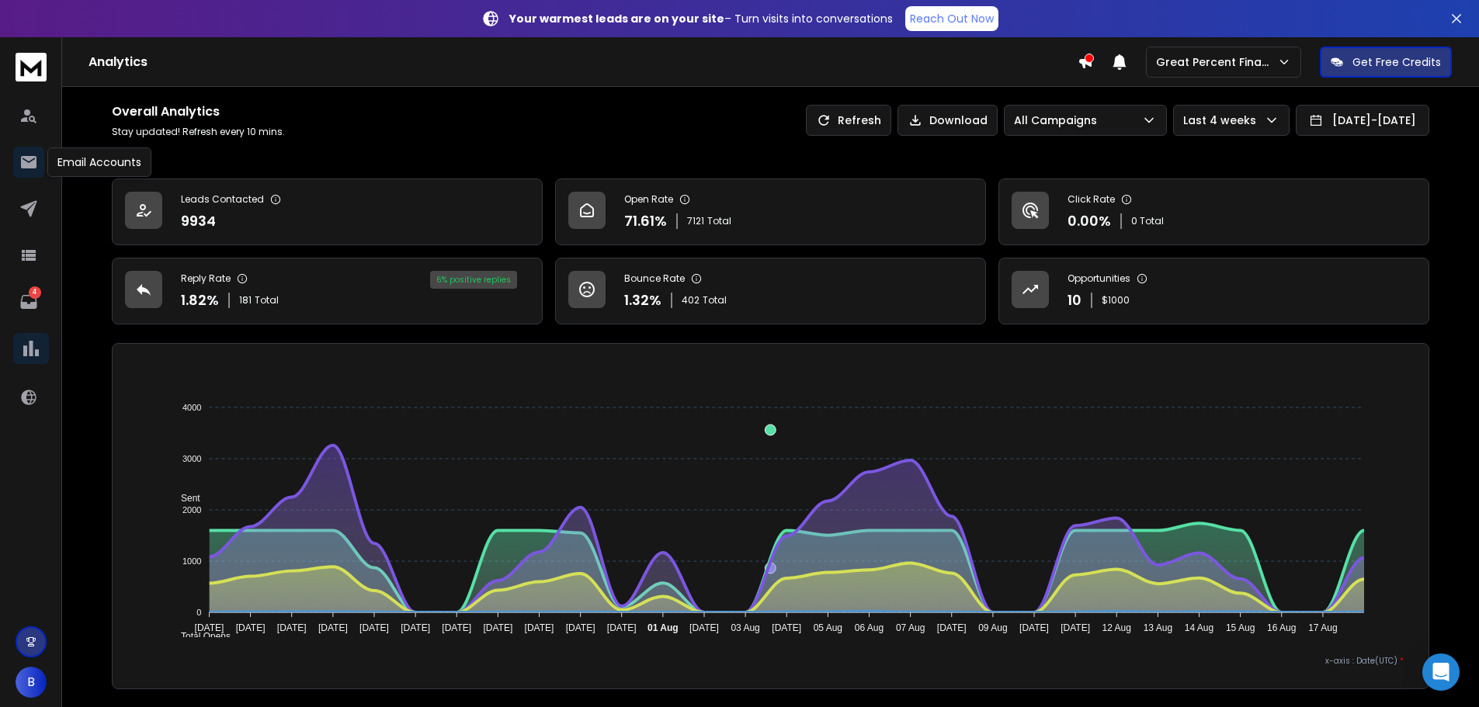
click at [30, 165] on icon at bounding box center [29, 162] width 16 height 12
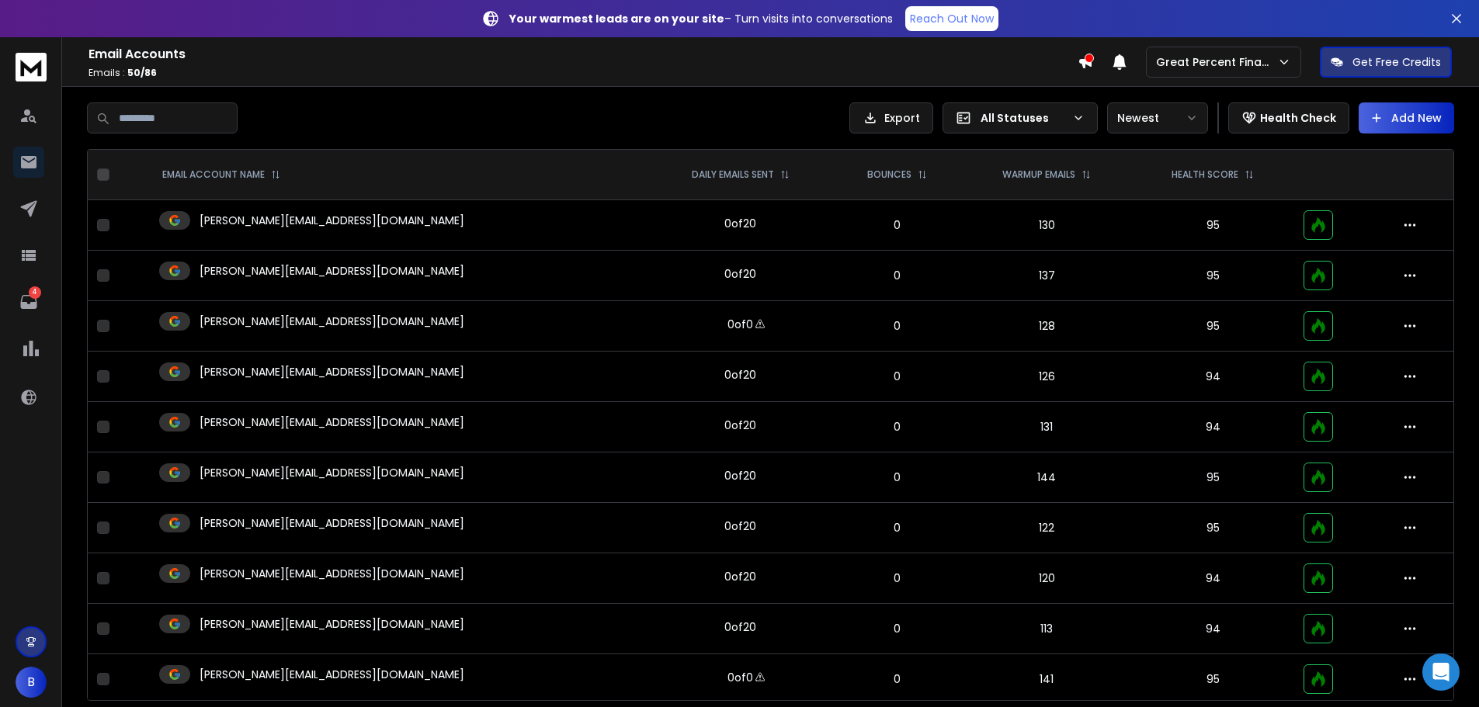
click at [1245, 173] on icon at bounding box center [1249, 174] width 9 height 9
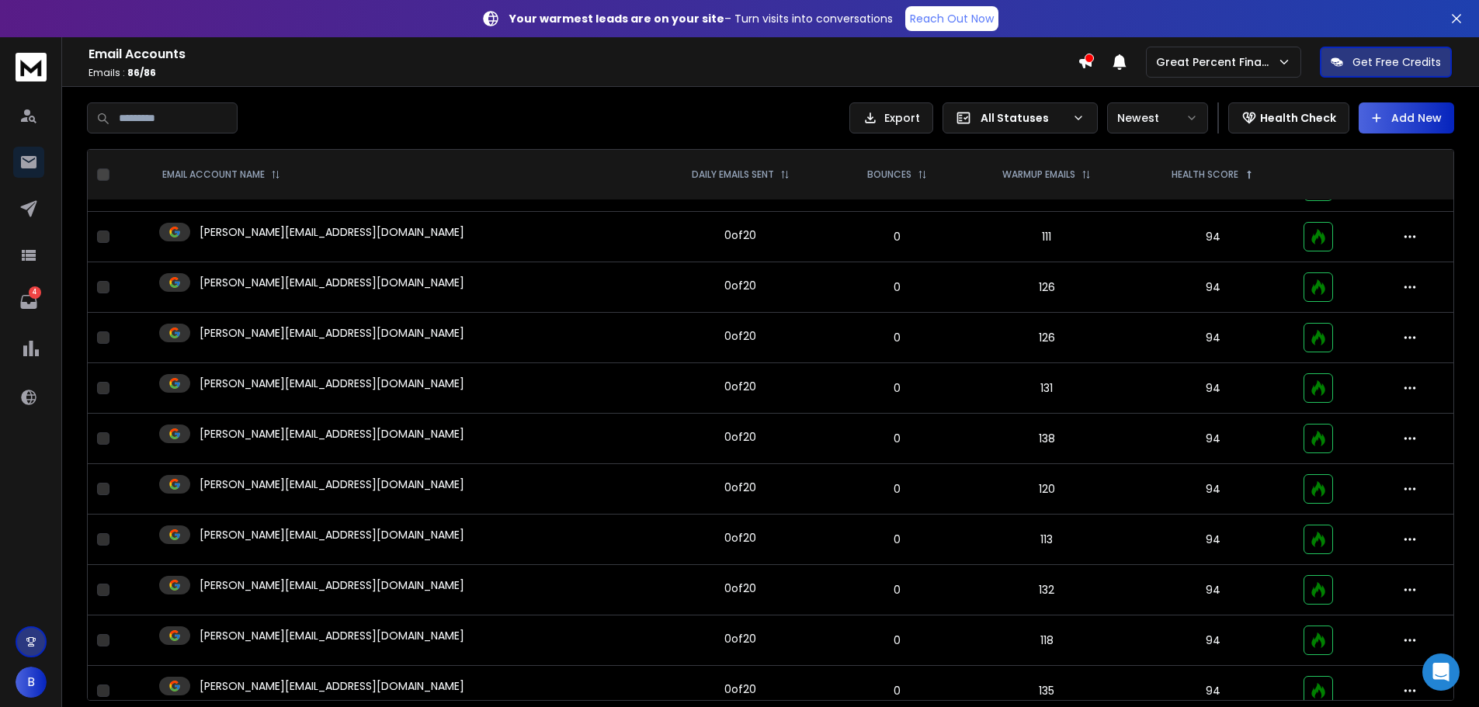
scroll to position [3852, 0]
